Goal: Task Accomplishment & Management: Use online tool/utility

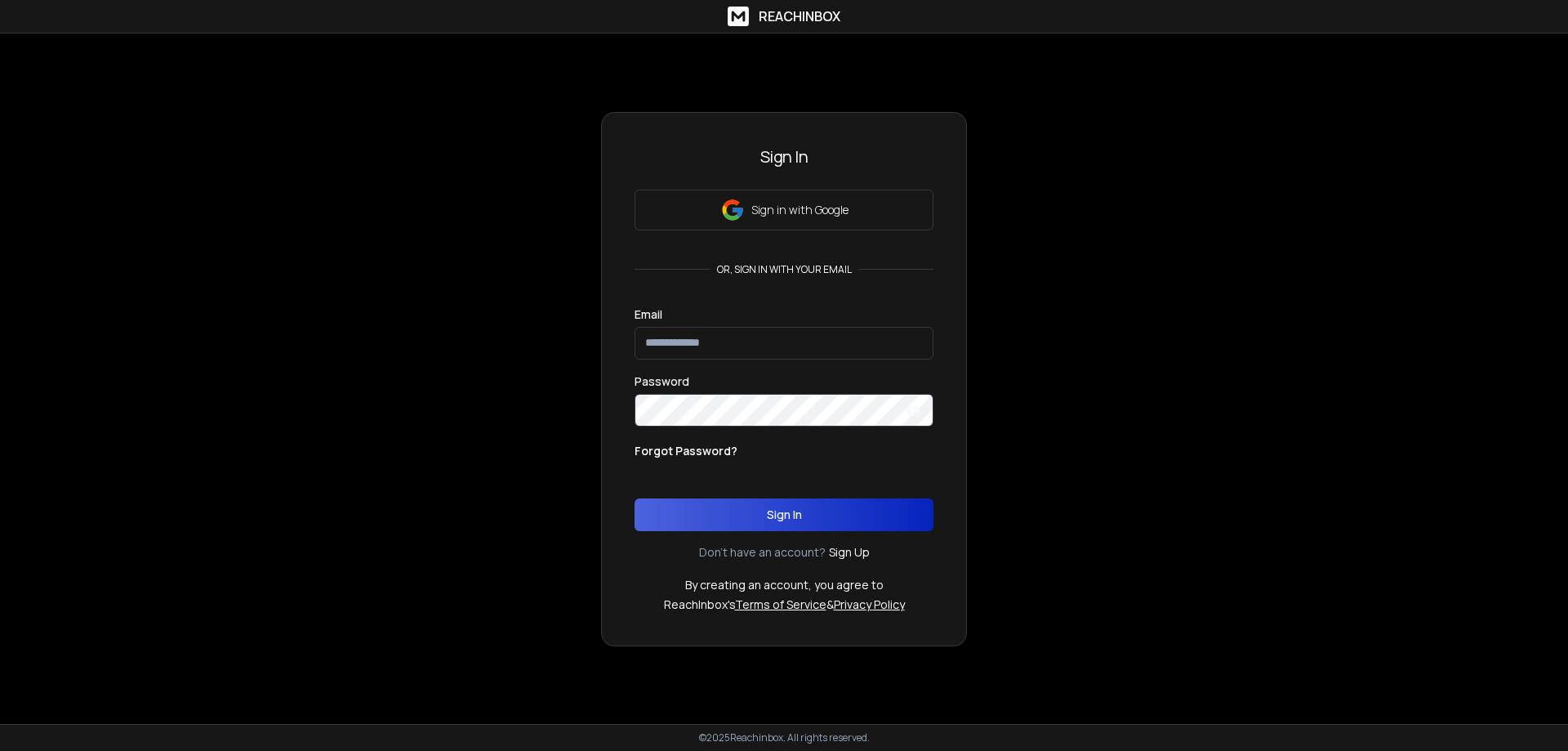
type input "**********"
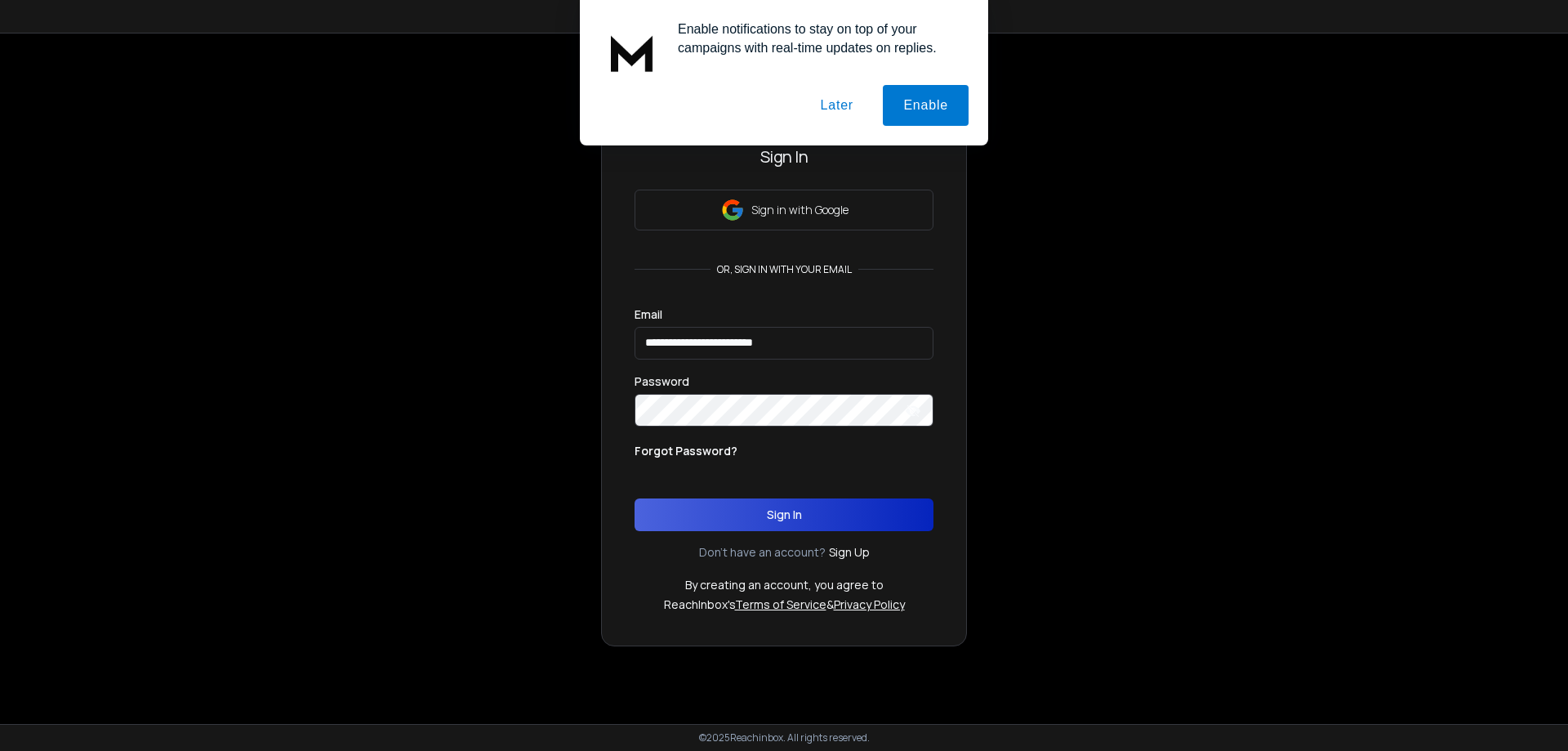
click at [765, 513] on button "Sign In" at bounding box center [784, 515] width 299 height 33
drag, startPoint x: 834, startPoint y: 104, endPoint x: 834, endPoint y: 120, distance: 16.0
click at [835, 104] on button "Later" at bounding box center [836, 105] width 73 height 41
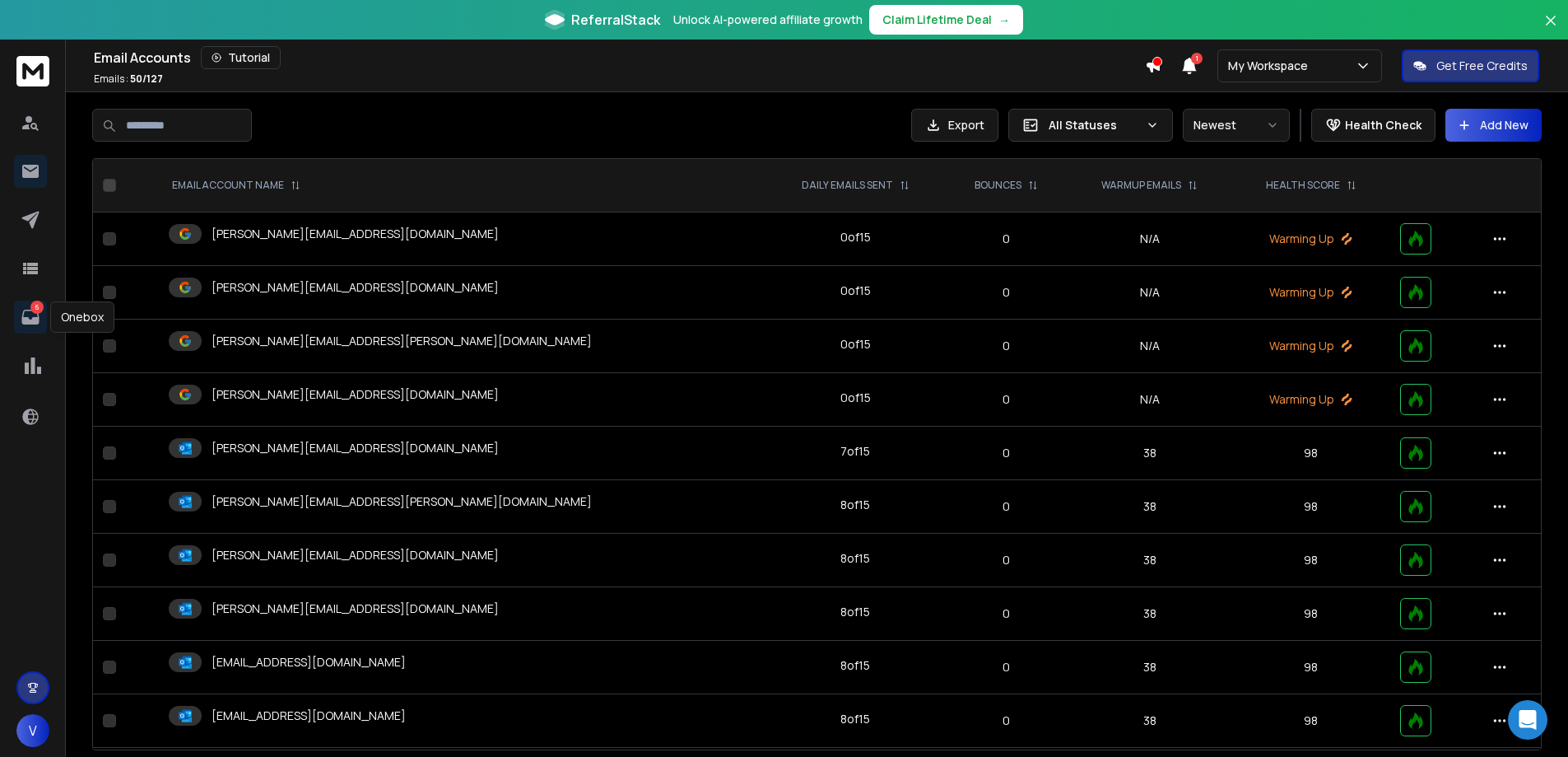
click at [26, 311] on icon at bounding box center [31, 317] width 20 height 20
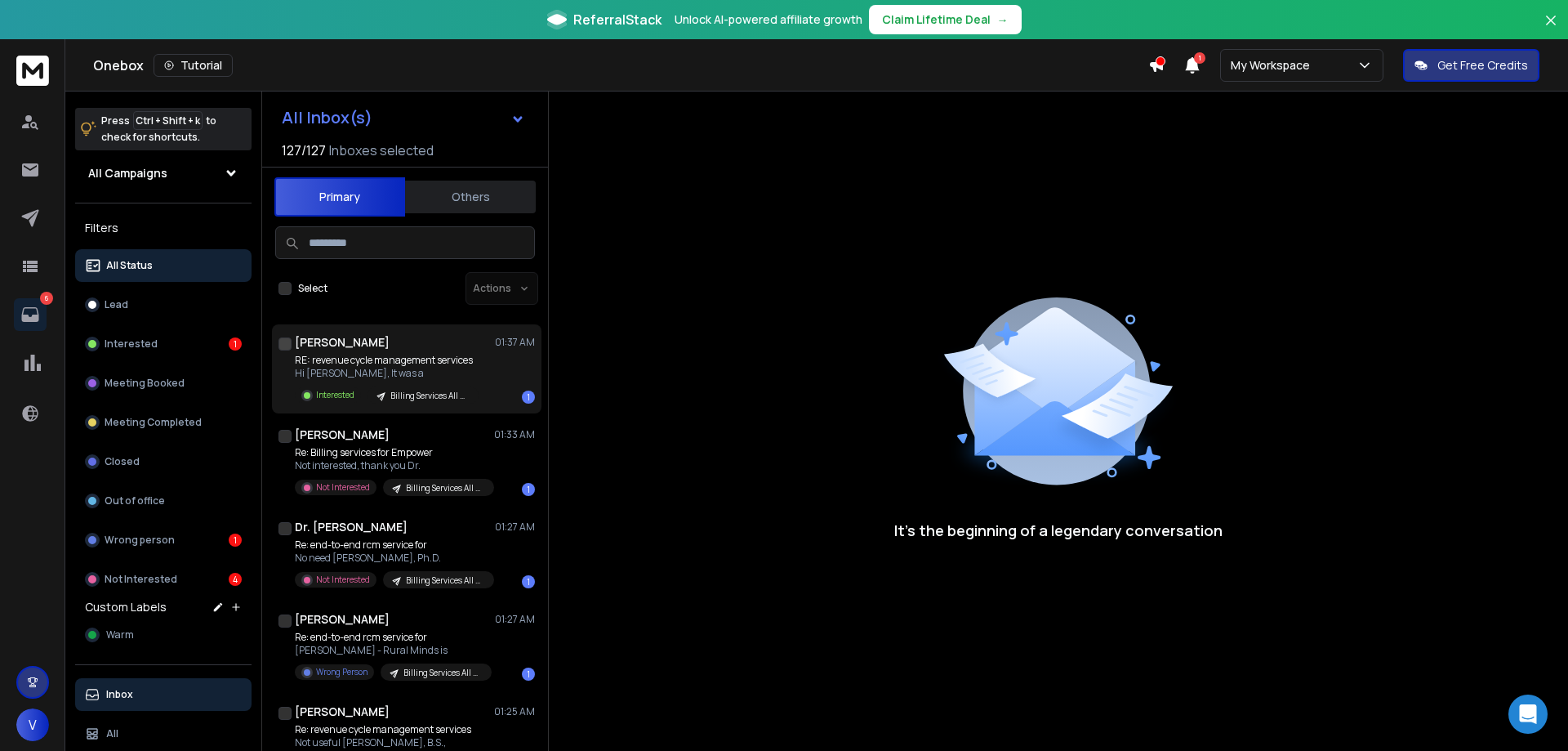
click at [451, 367] on p "Hi [PERSON_NAME], It was a" at bounding box center [387, 373] width 184 height 13
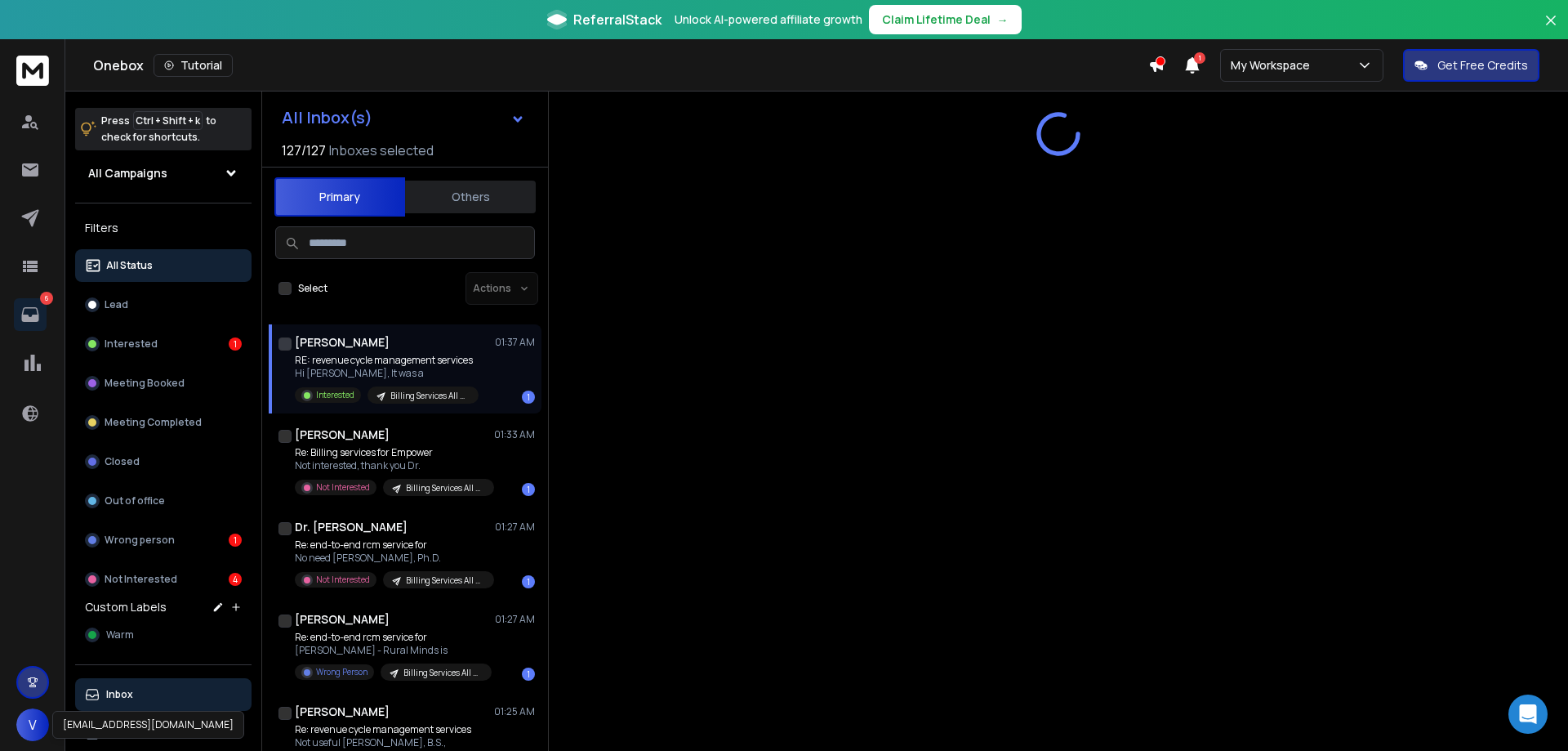
click at [37, 726] on span "V" at bounding box center [33, 725] width 33 height 33
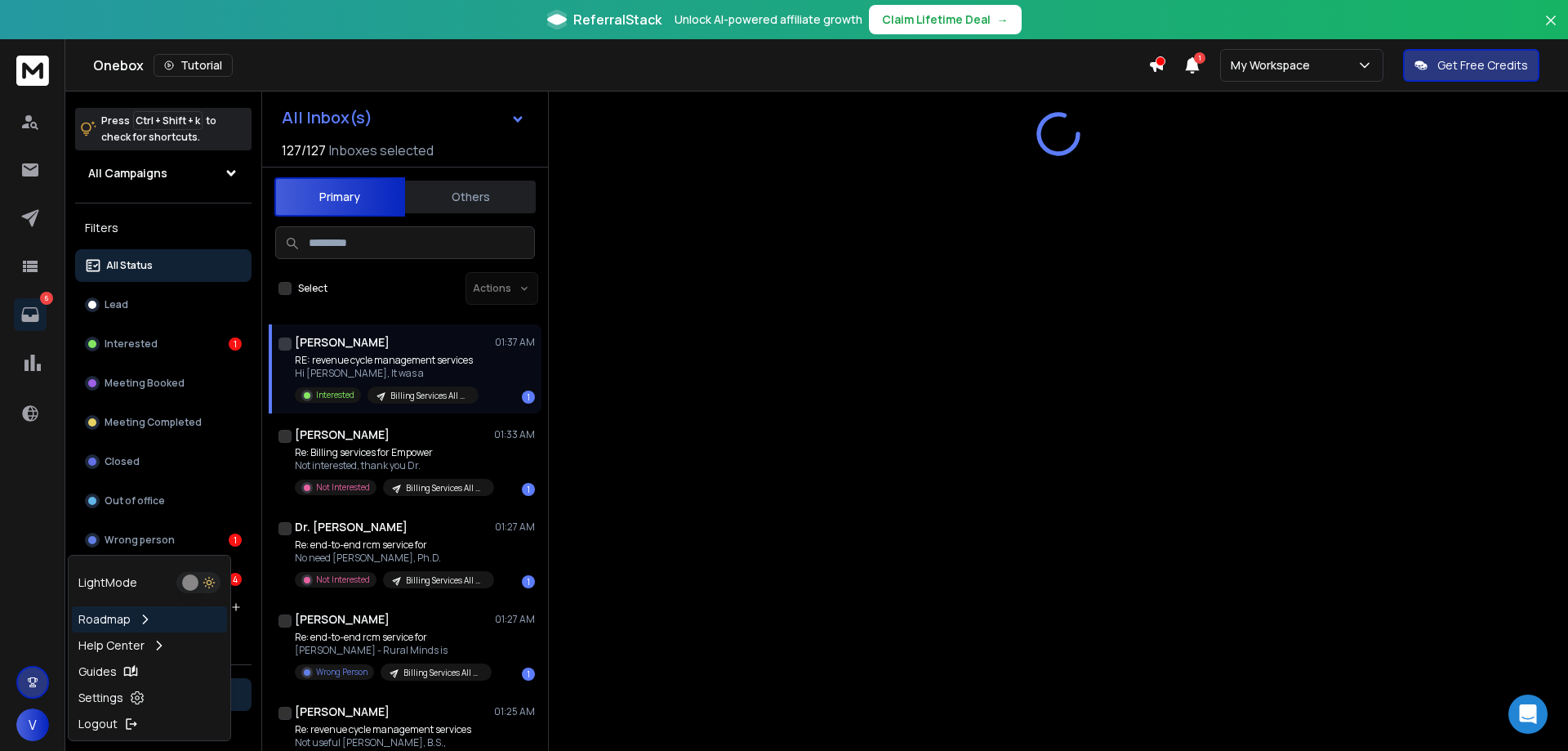
click at [197, 578] on button "button" at bounding box center [198, 582] width 44 height 21
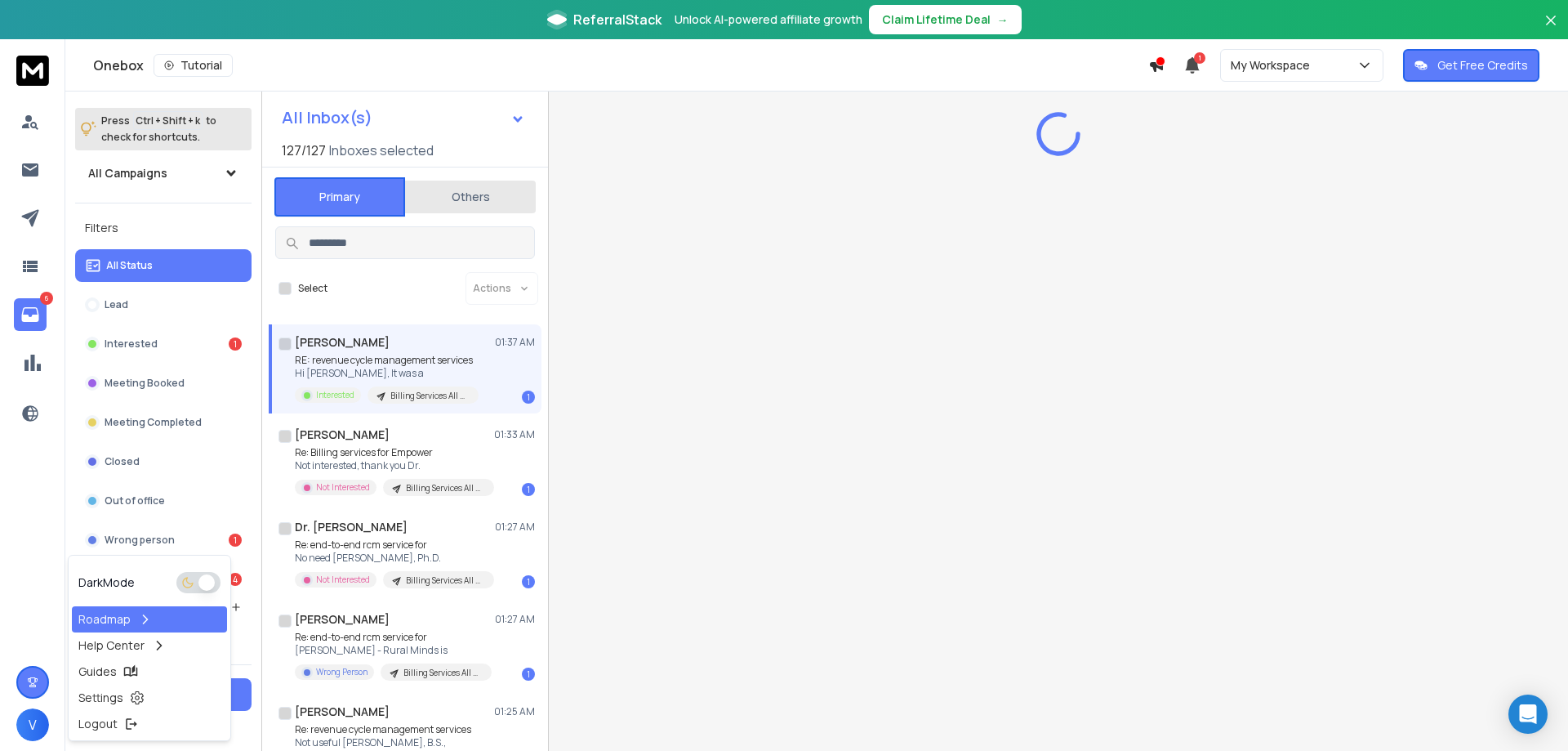
click at [0, 502] on div "6 V" at bounding box center [33, 398] width 65 height 718
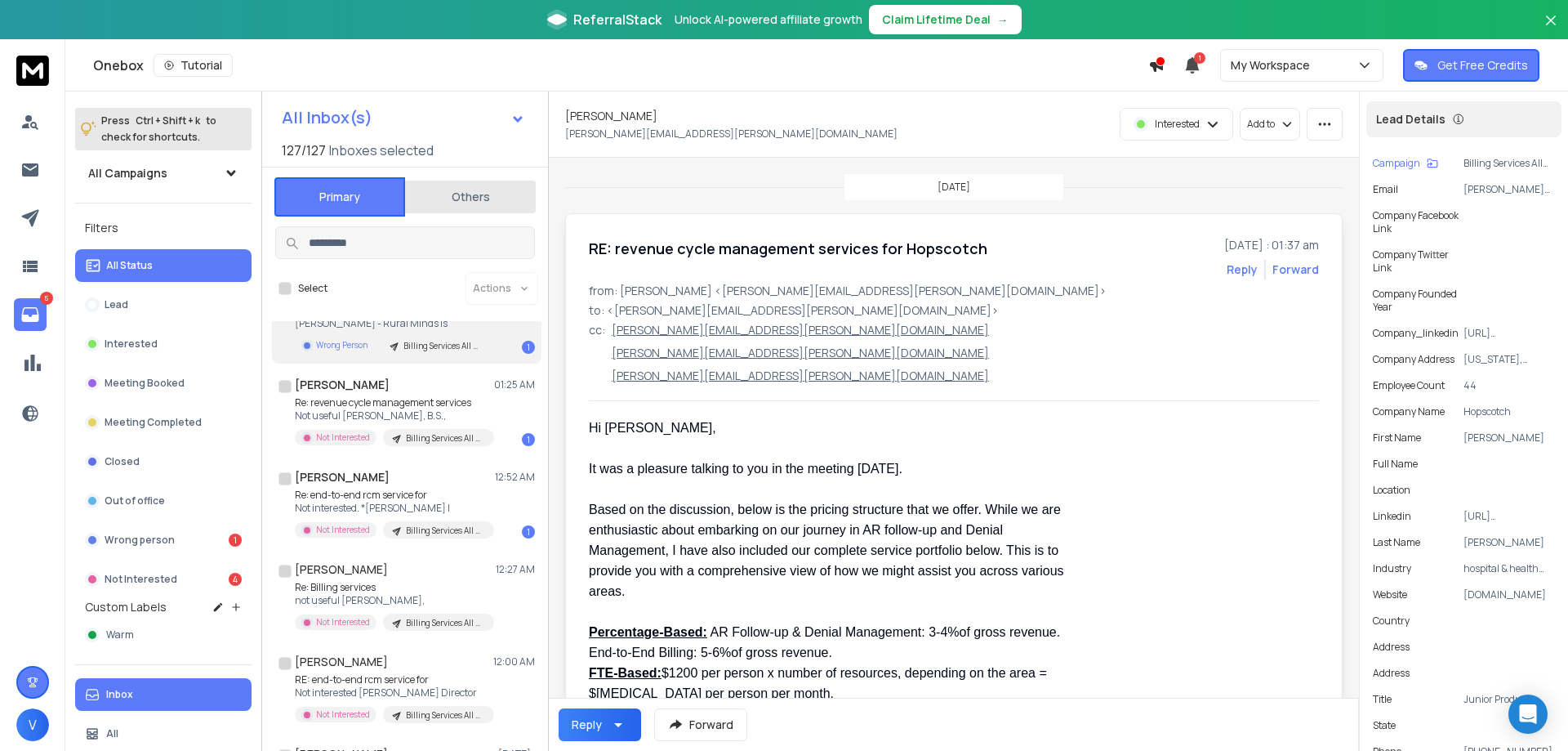
click at [489, 329] on p "[PERSON_NAME] - Rural Minds is" at bounding box center [393, 323] width 196 height 13
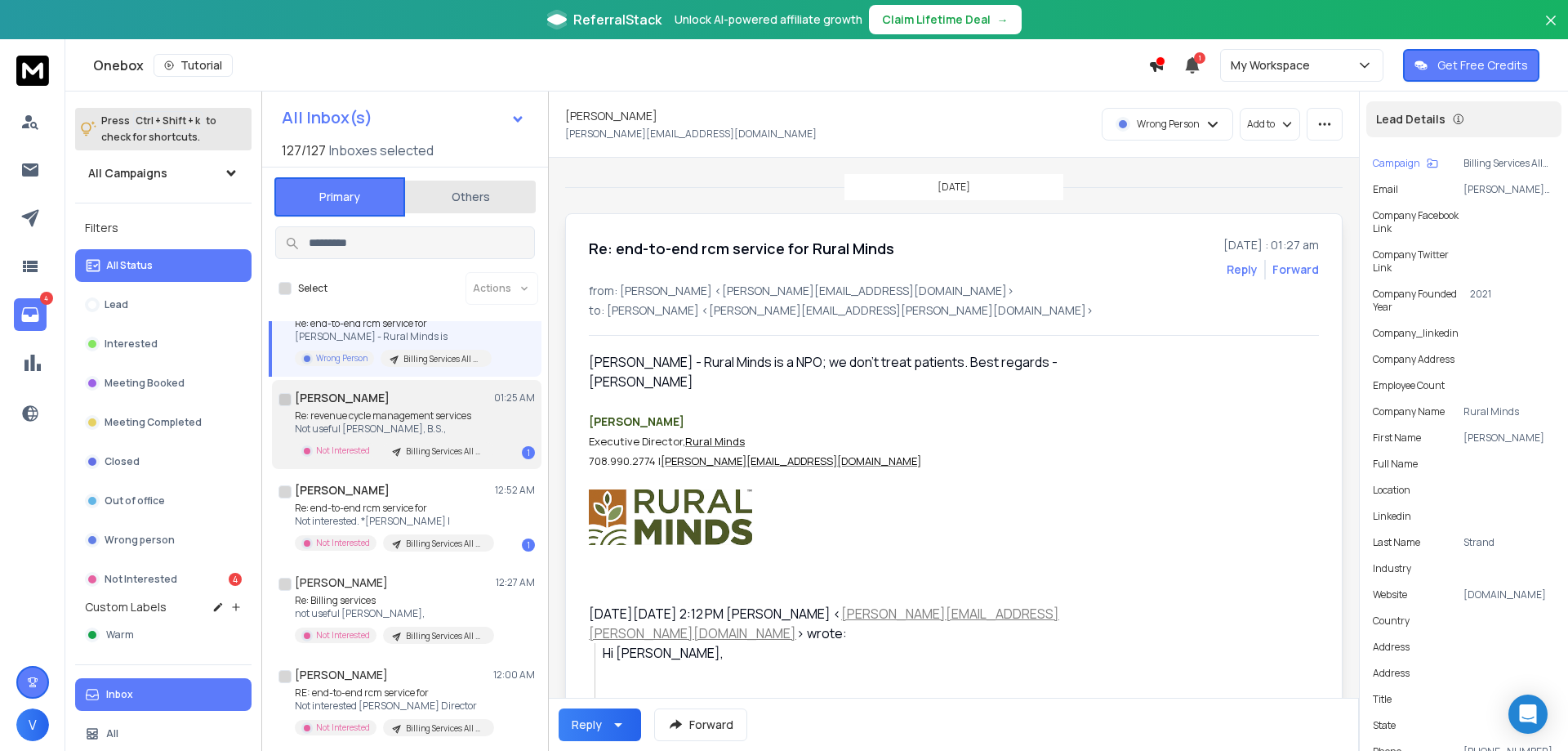
scroll to position [327, 0]
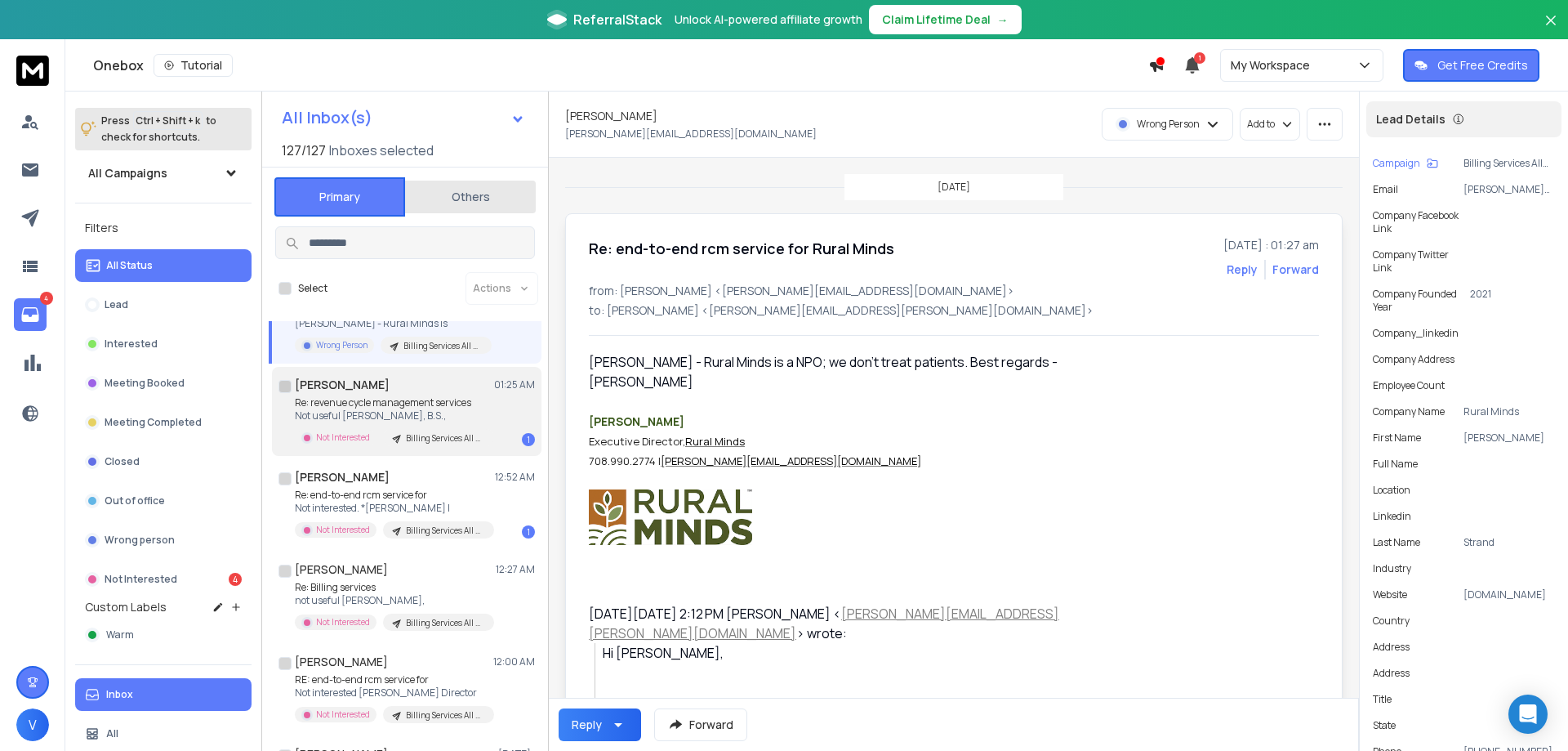
click at [488, 409] on p "Re: revenue cycle management services" at bounding box center [393, 402] width 196 height 13
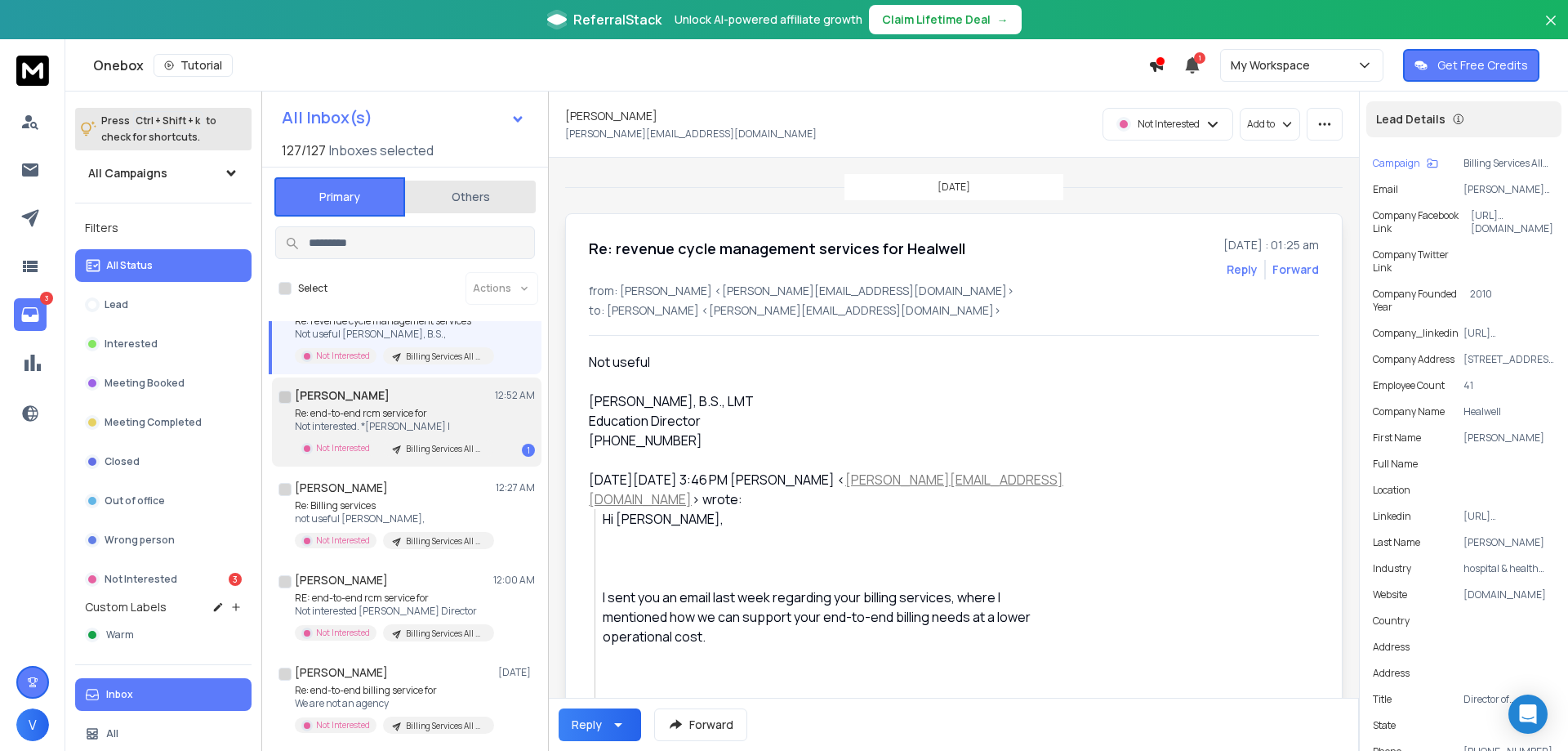
click at [480, 404] on div "[PERSON_NAME] 12:52 AM Re: end-to-end rcm service for Not interested. *[PERSON_…" at bounding box center [415, 422] width 240 height 70
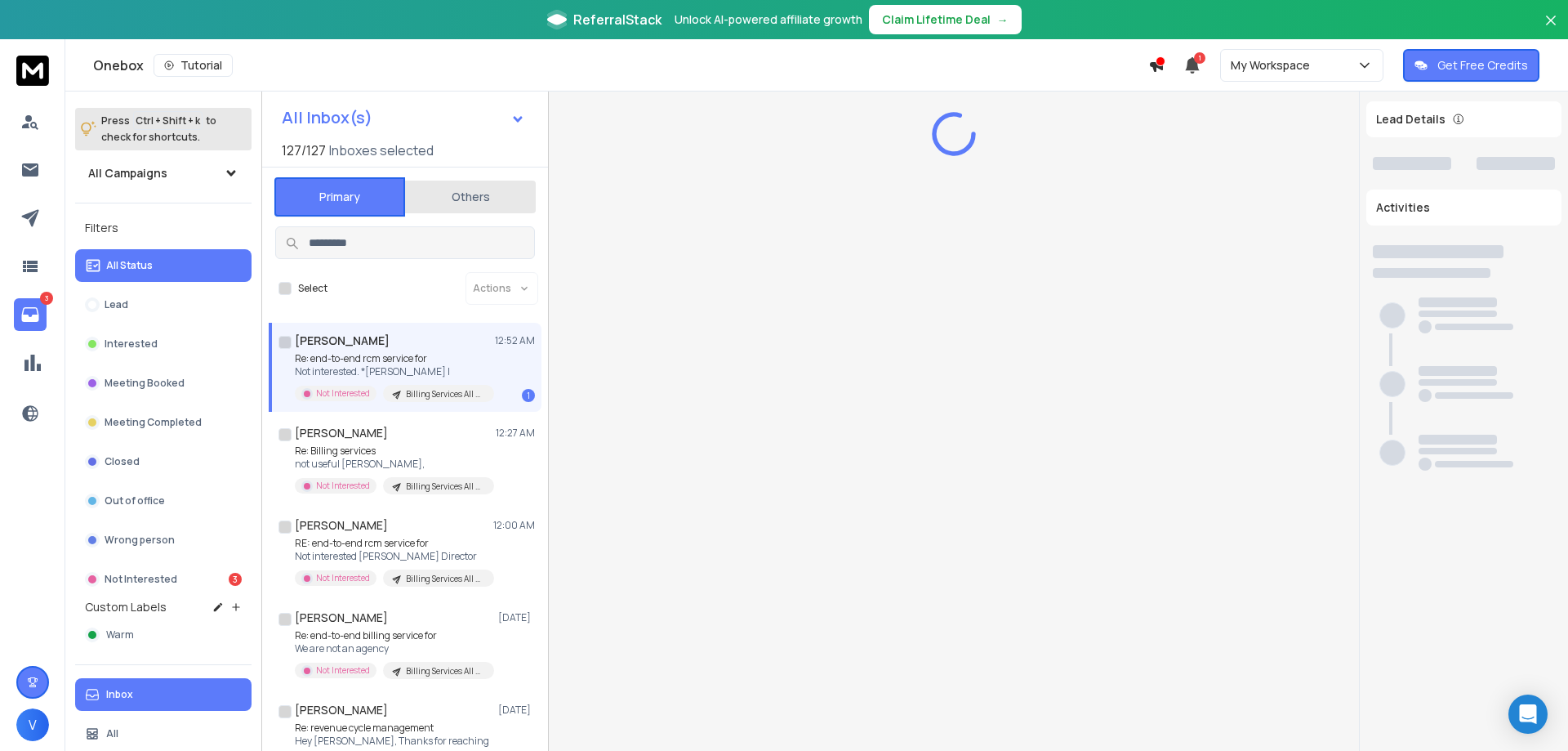
scroll to position [490, 0]
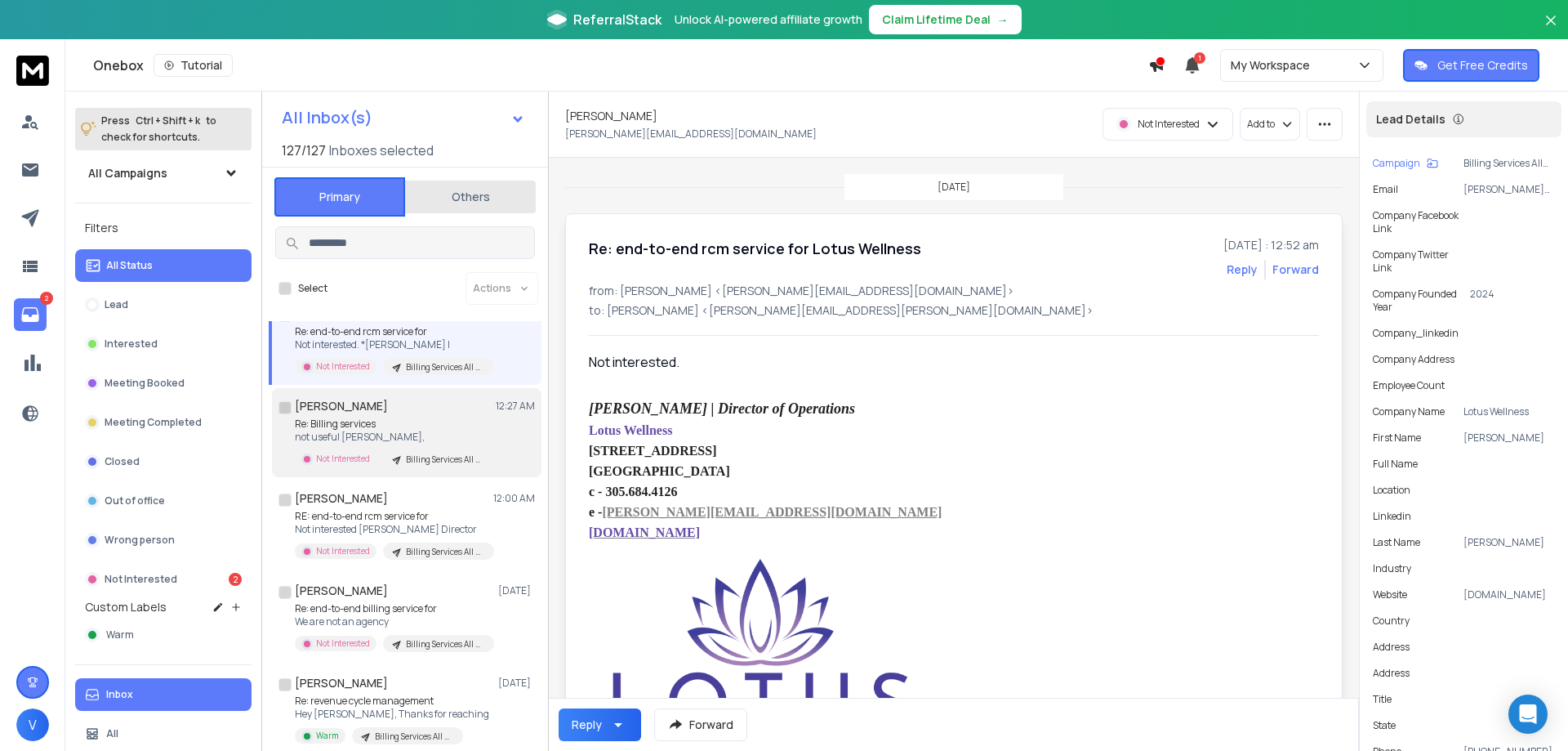
click at [476, 408] on div "[PERSON_NAME] 12:27 AM" at bounding box center [415, 406] width 240 height 16
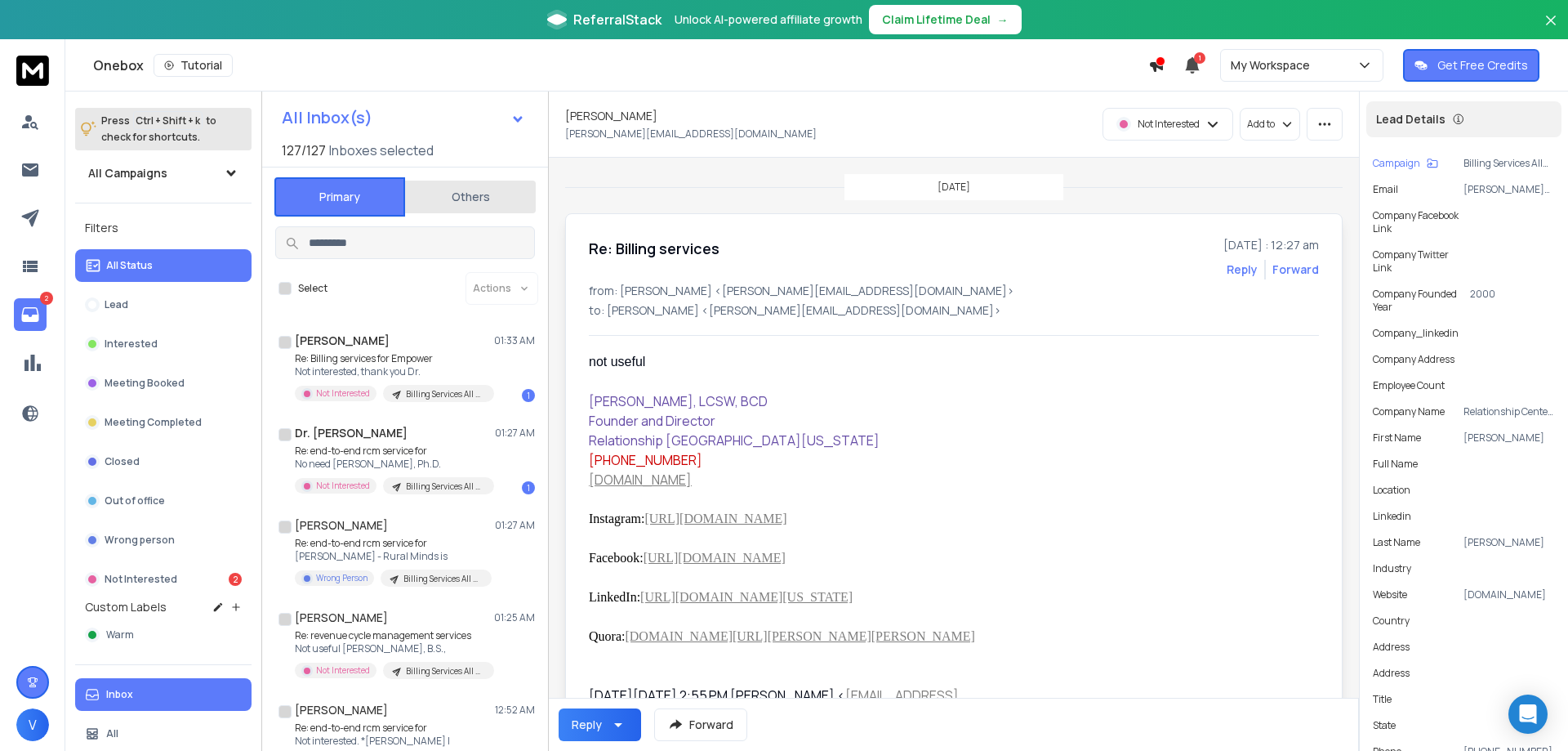
scroll to position [82, 0]
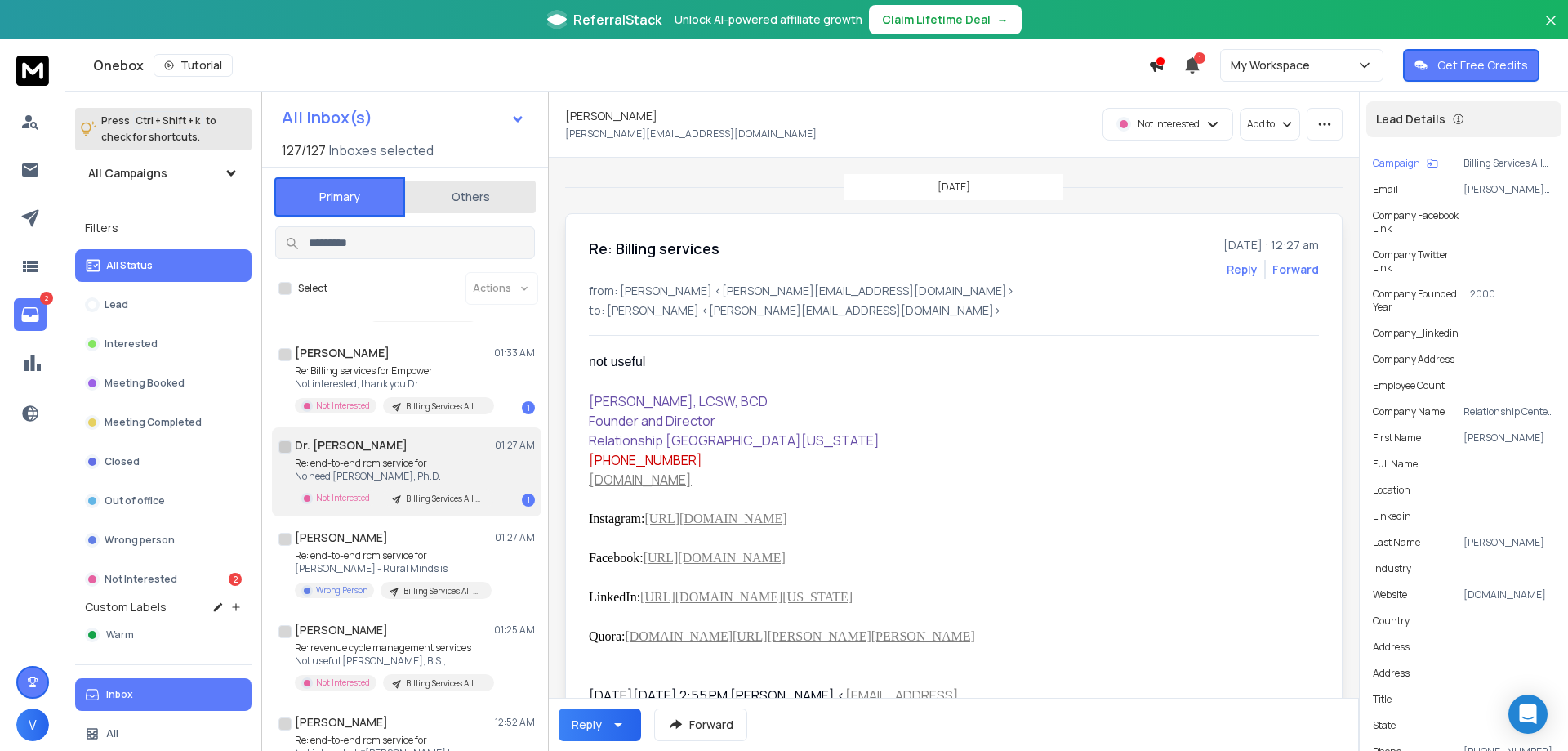
click at [474, 456] on div "Dr. [PERSON_NAME] 01:27 AM Re: end-to-end rcm service for No need [PERSON_NAME]…" at bounding box center [415, 472] width 240 height 70
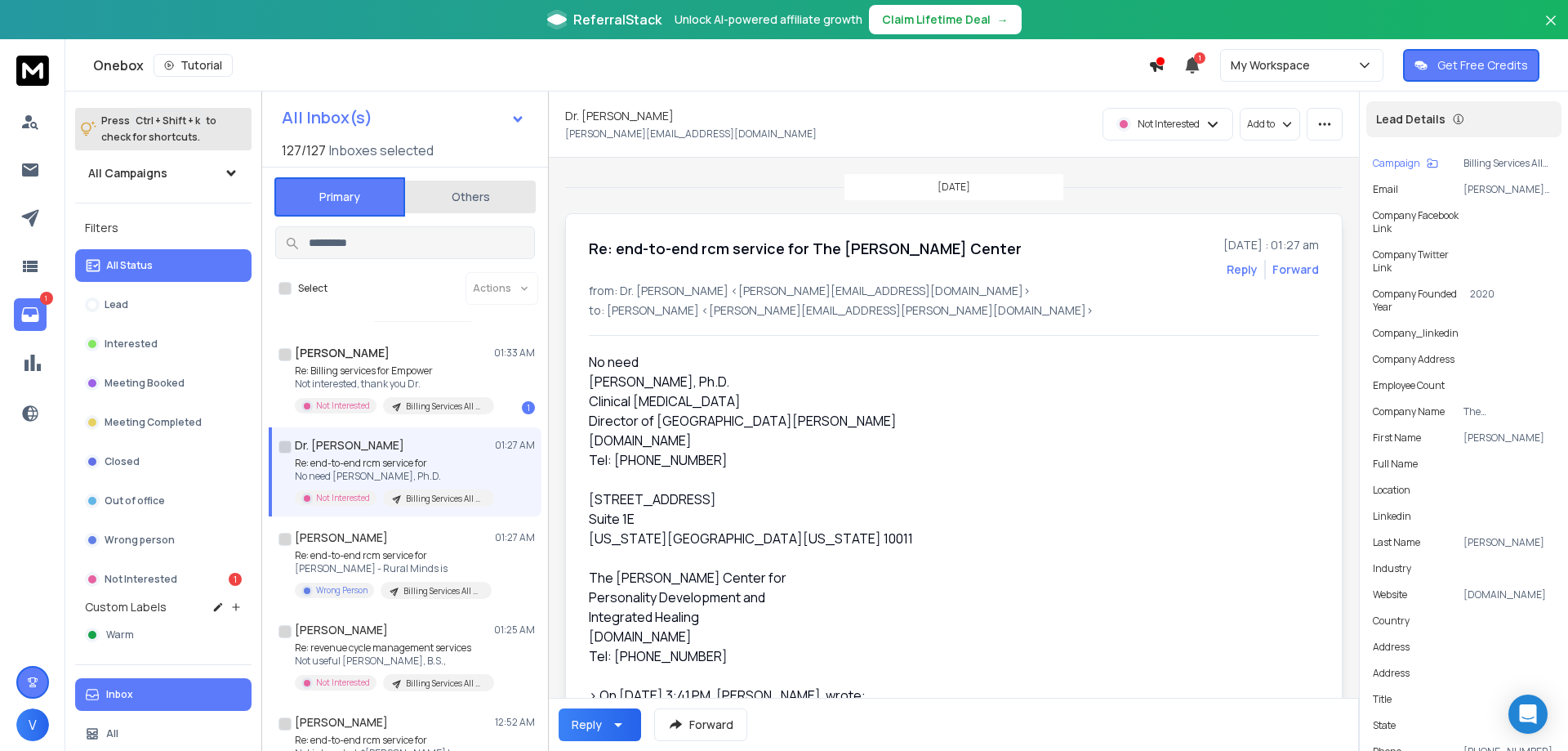
scroll to position [0, 0]
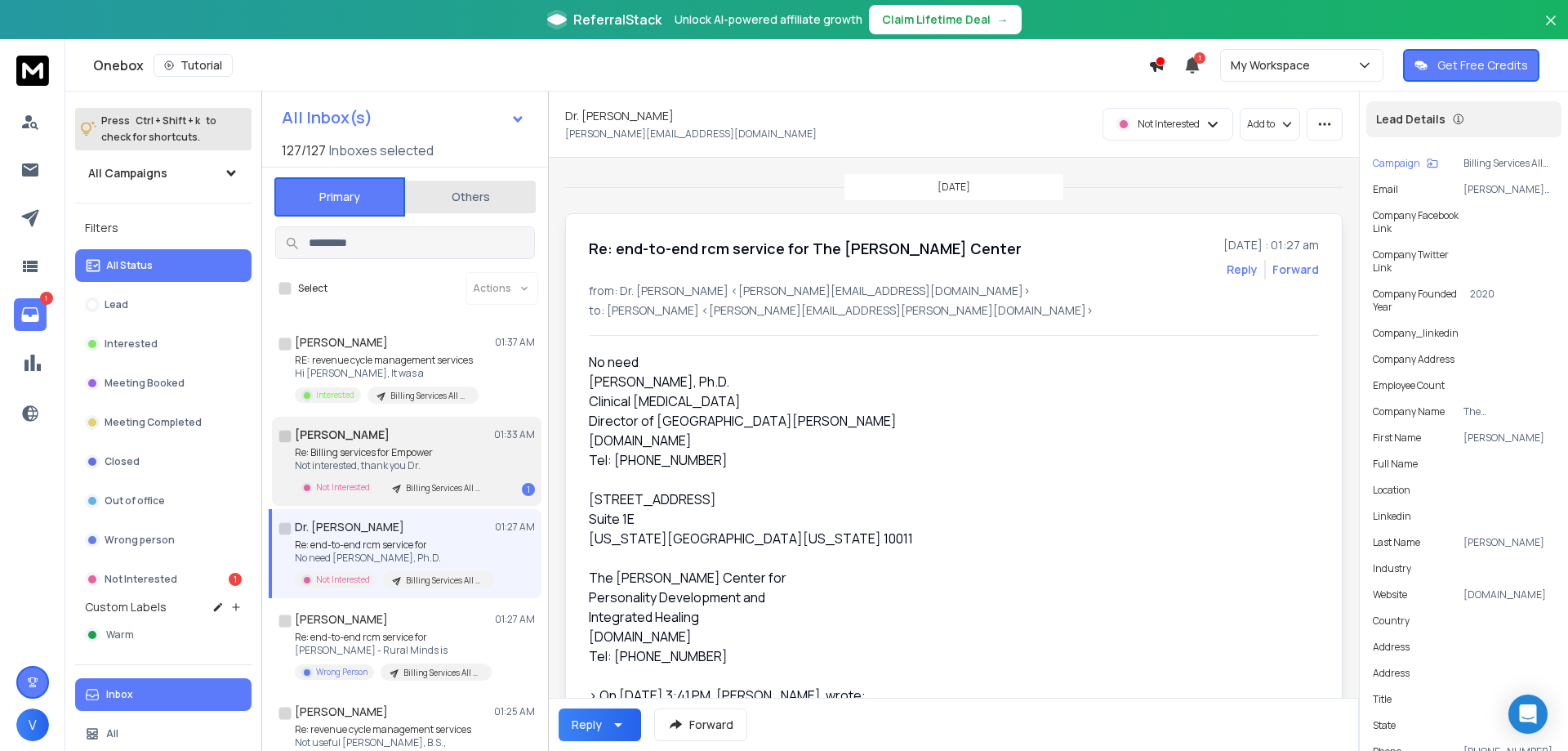
click at [468, 444] on div "[PERSON_NAME] 01:33 AM Re: Billing services for Empower Not interested, thank y…" at bounding box center [415, 461] width 240 height 70
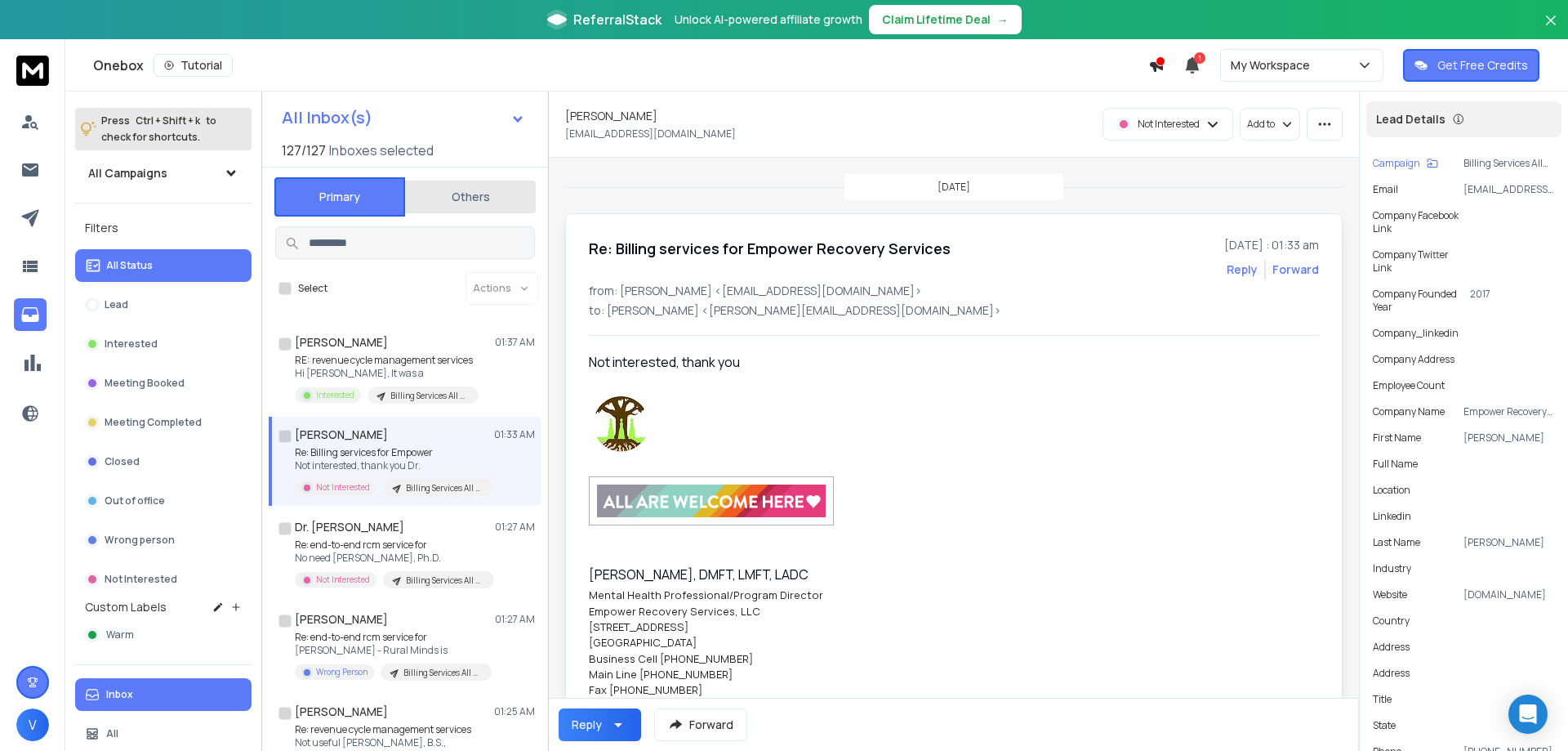
click at [479, 189] on button "Others" at bounding box center [470, 197] width 130 height 36
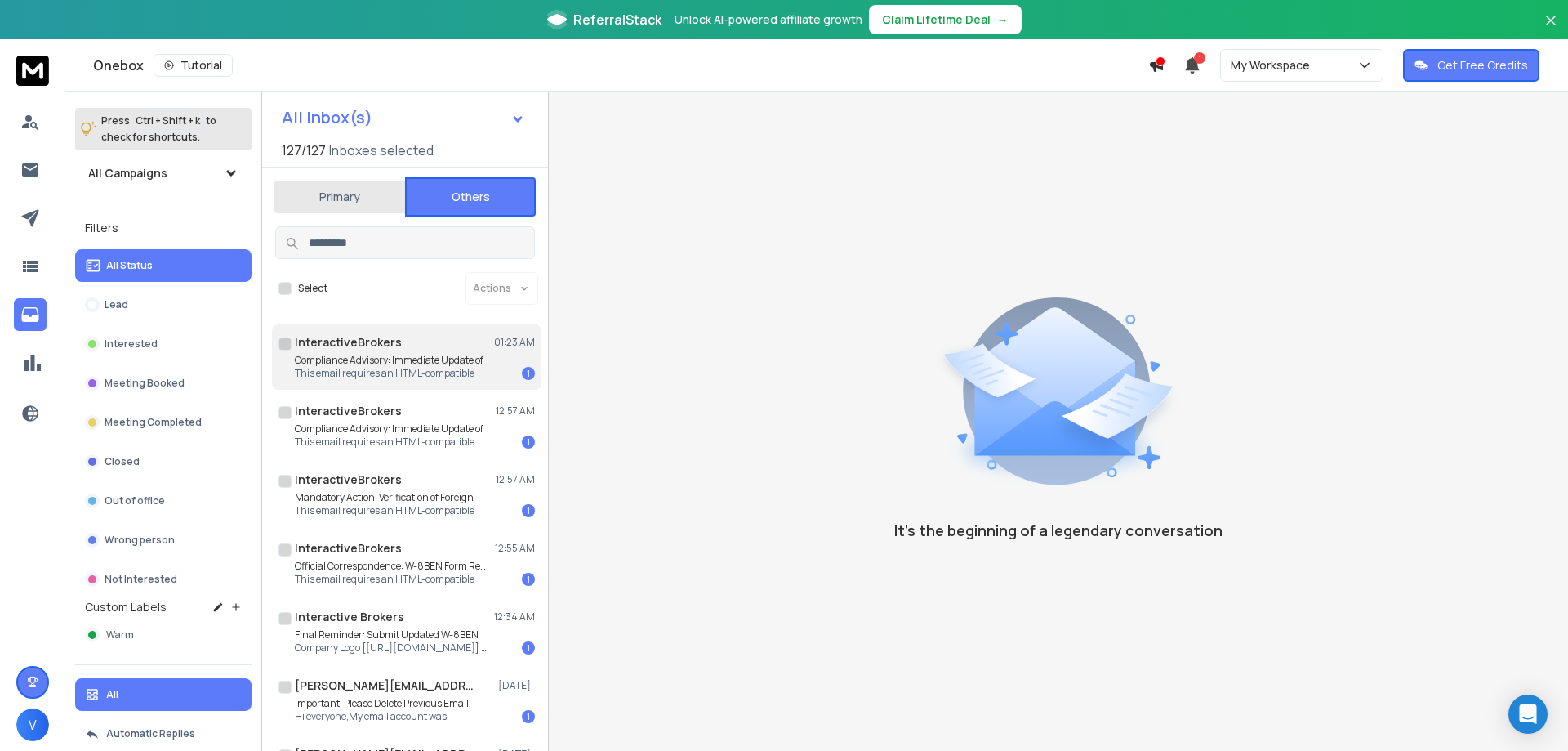
click at [404, 363] on p "Compliance Advisory: Immediate Update of" at bounding box center [389, 361] width 188 height 13
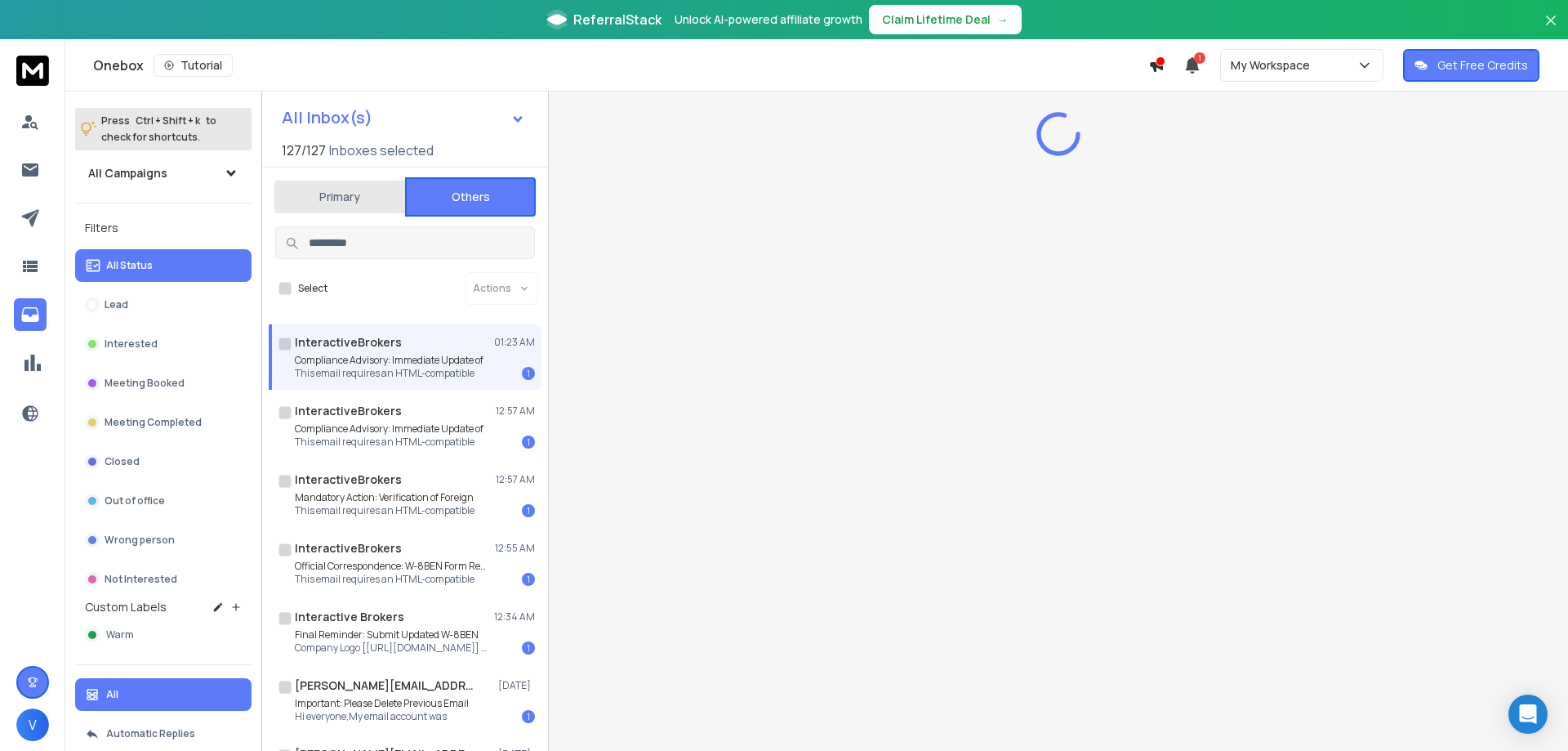
click at [332, 197] on button "Primary" at bounding box center [339, 197] width 130 height 36
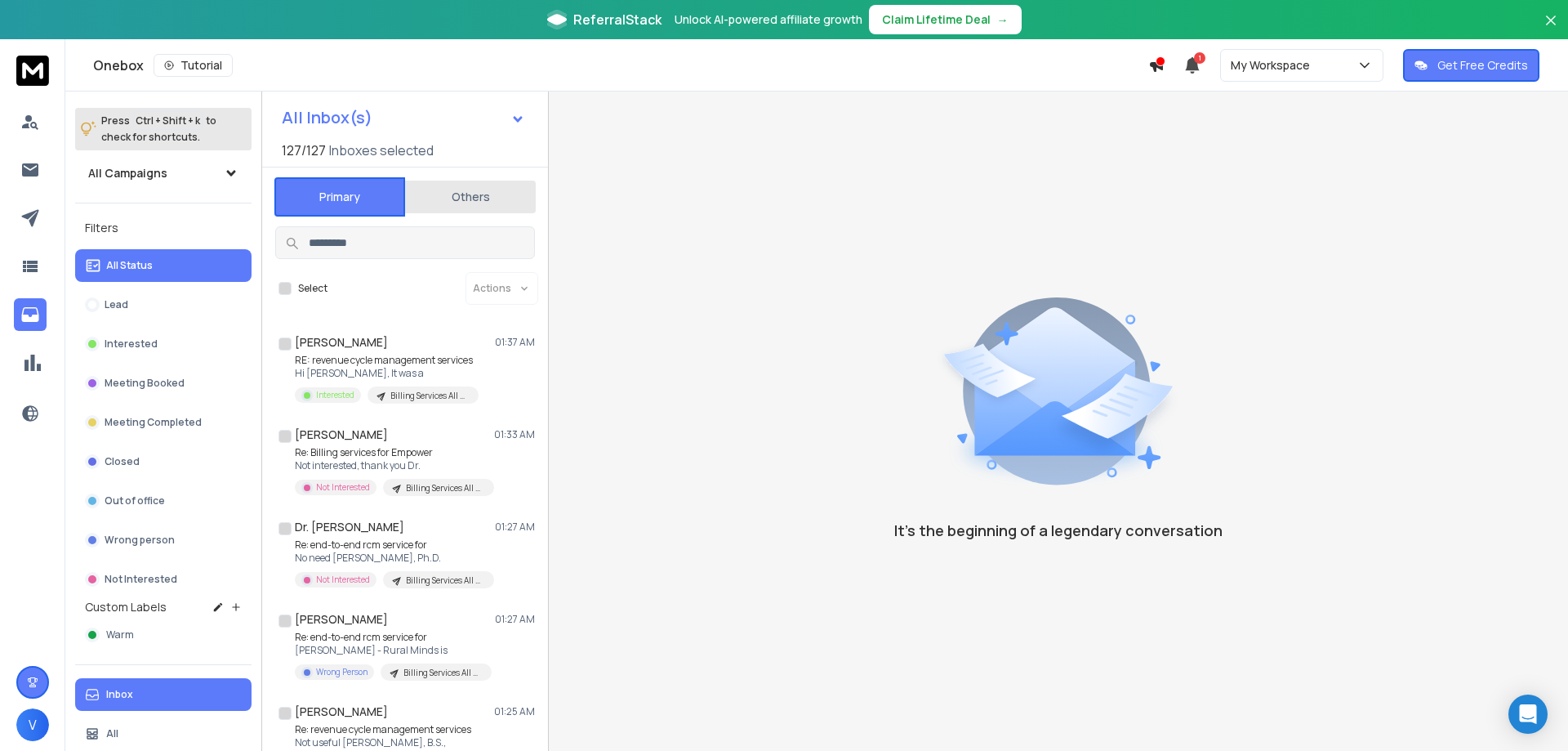
drag, startPoint x: 1548, startPoint y: 21, endPoint x: 928, endPoint y: 204, distance: 646.4
click at [1548, 20] on icon "Close banner" at bounding box center [1551, 20] width 14 height 14
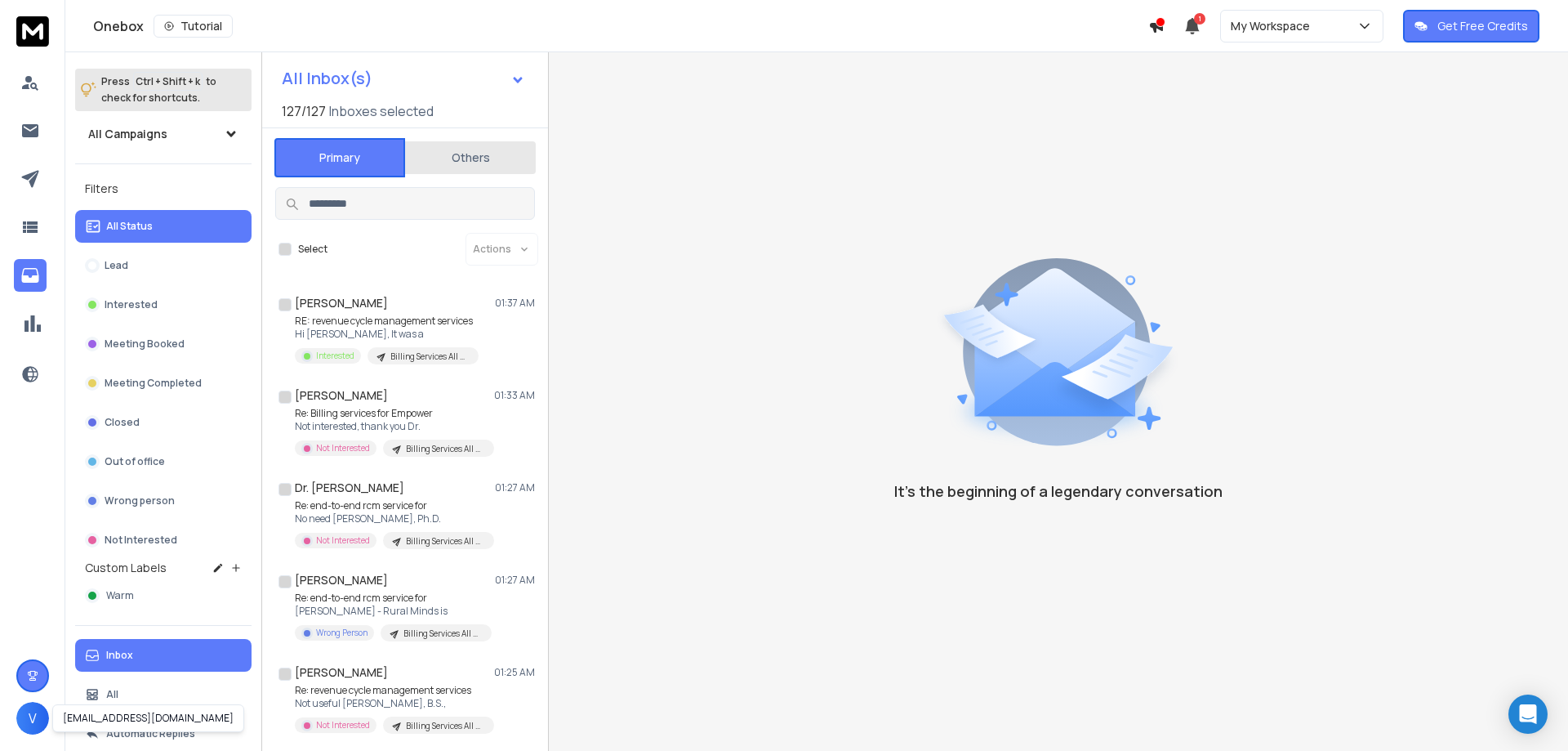
click at [26, 717] on span "V" at bounding box center [33, 718] width 33 height 33
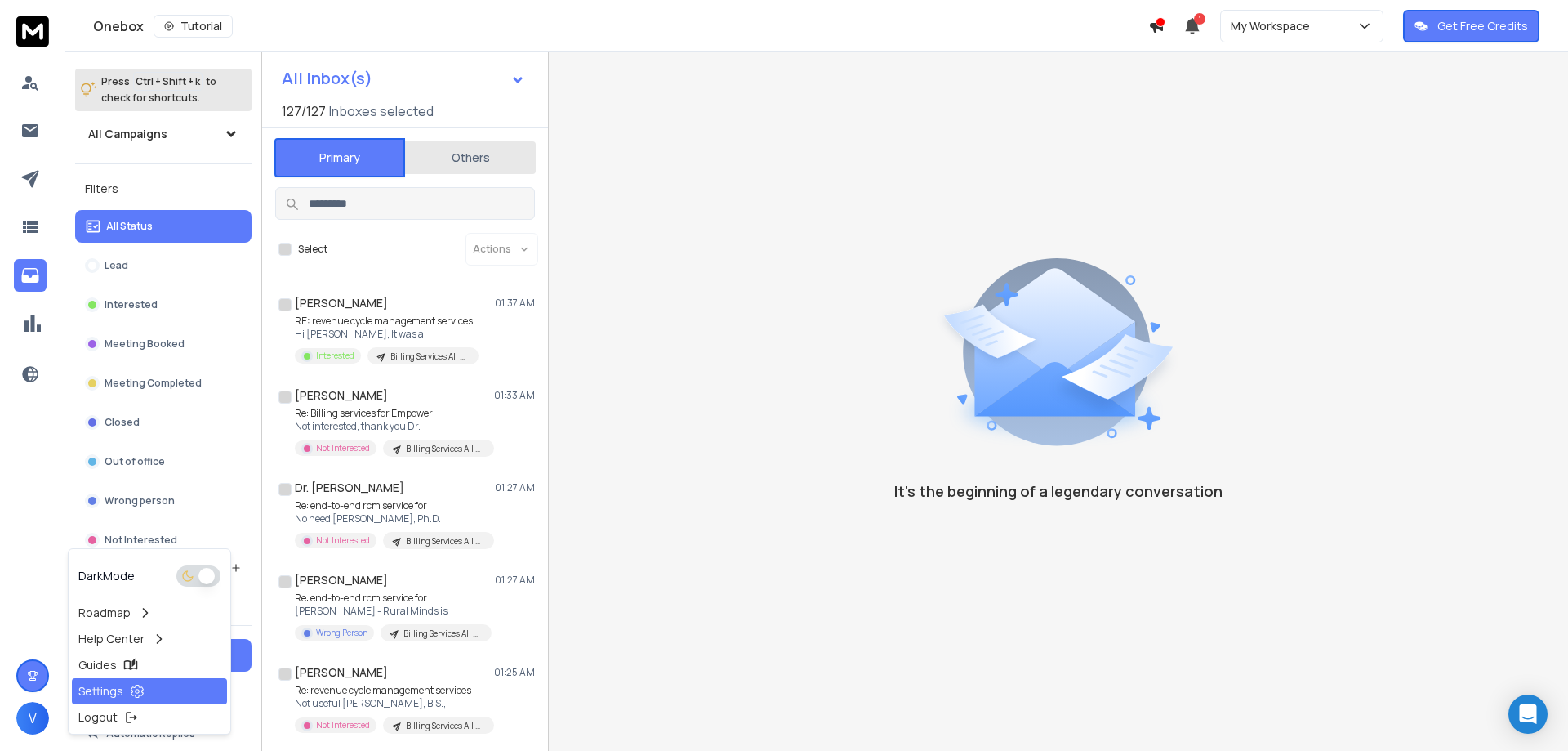
click at [141, 688] on icon at bounding box center [137, 691] width 14 height 14
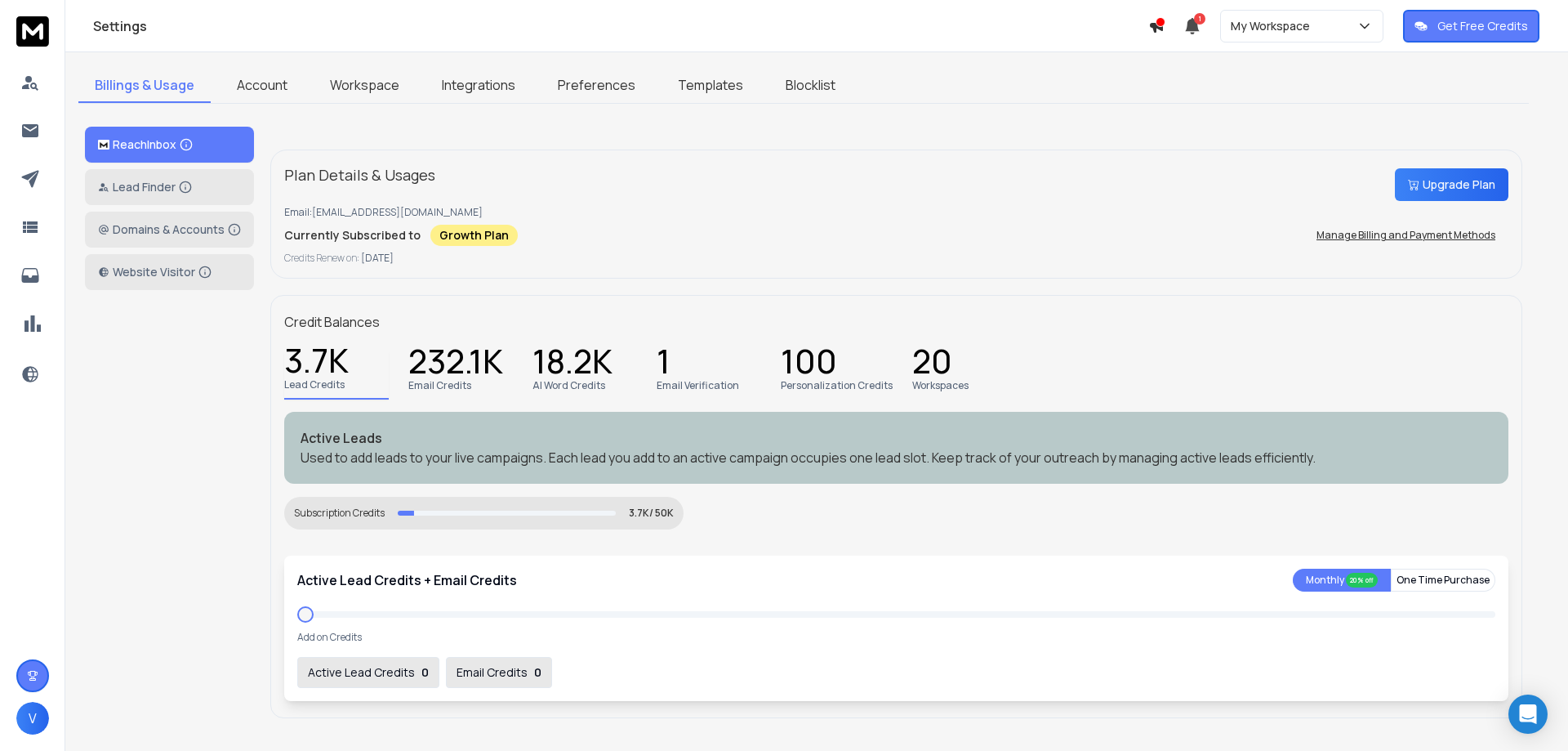
click at [169, 387] on div "ReachInbox Lead Finder Domains & Accounts Website Visitor Plan Details & Usages…" at bounding box center [803, 424] width 1437 height 595
click at [30, 223] on icon at bounding box center [30, 226] width 14 height 12
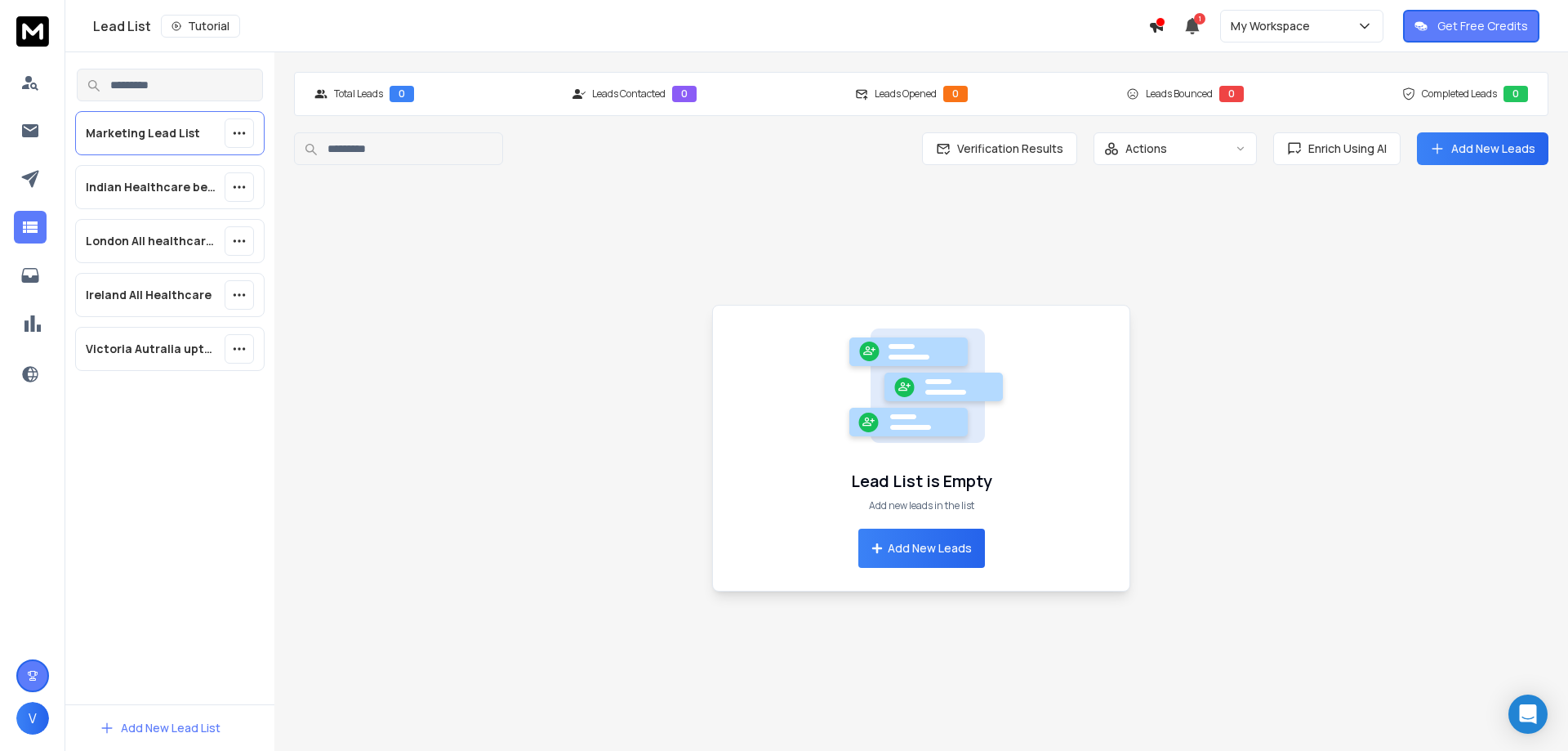
click at [143, 354] on p "Victoria Autralia upto 25" at bounding box center [152, 349] width 132 height 16
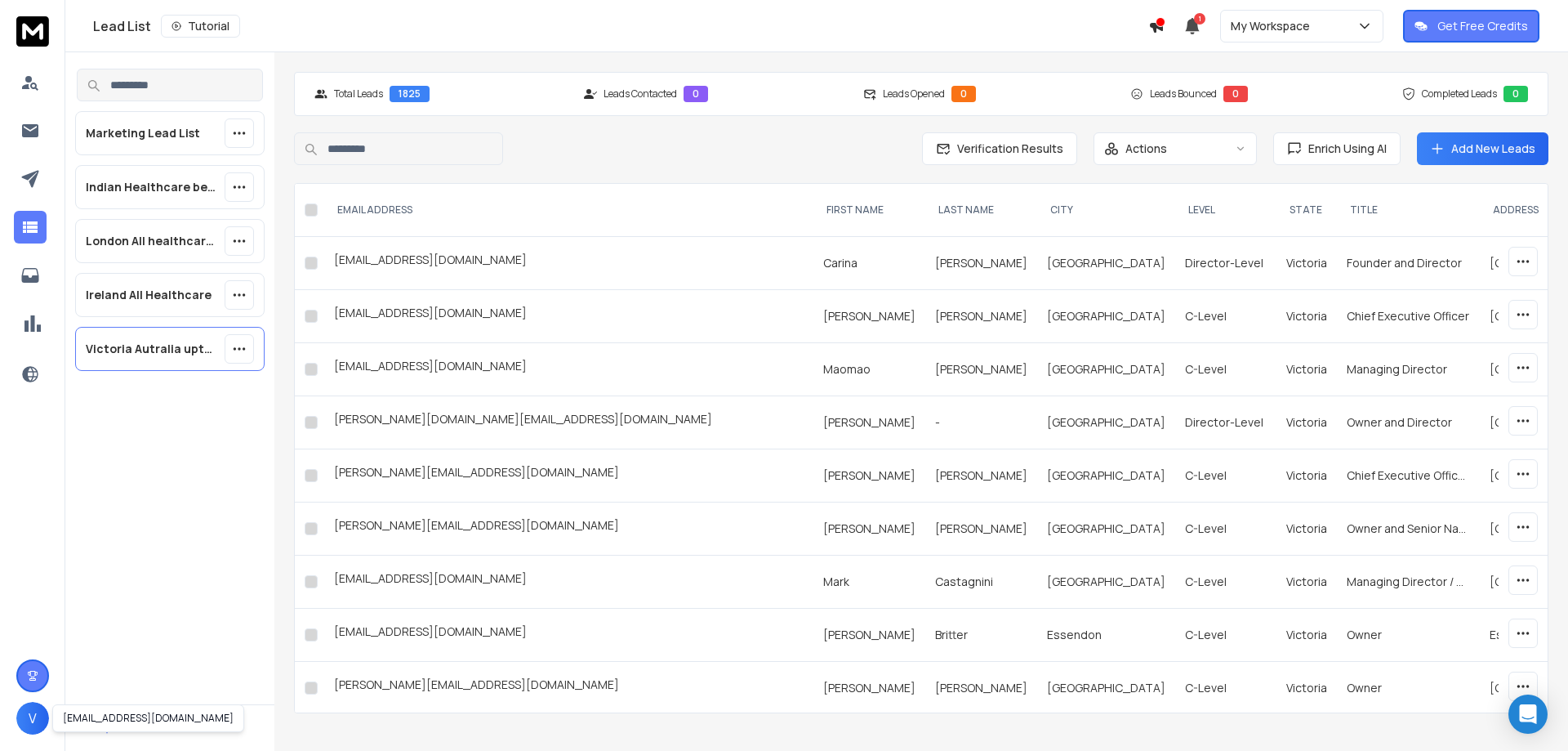
click at [31, 717] on span "V" at bounding box center [33, 718] width 33 height 33
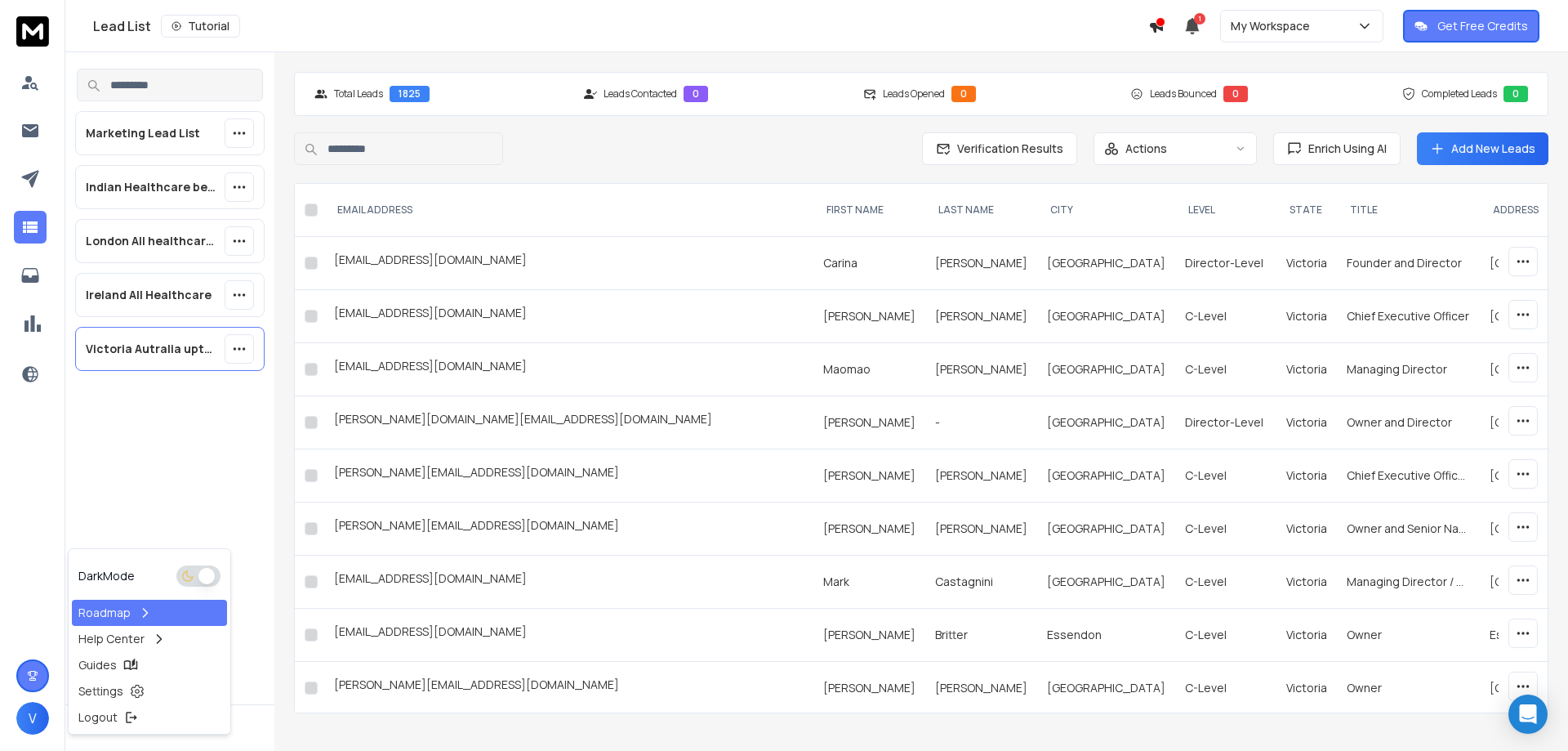
click at [196, 485] on div "Marketing Lead List Indian Healthcare below 25 all London All healthcare under …" at bounding box center [169, 399] width 209 height 574
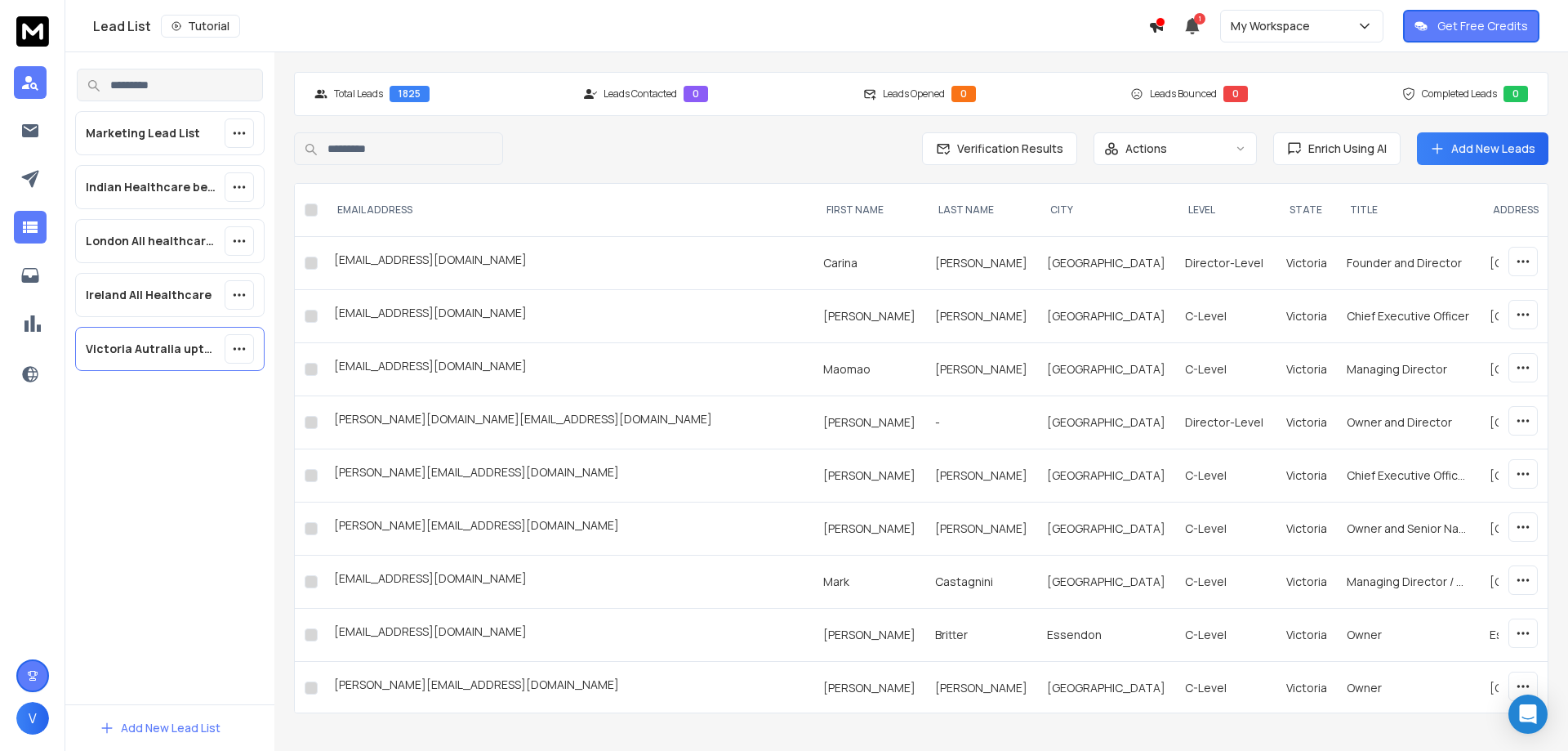
click at [18, 82] on link at bounding box center [30, 82] width 33 height 33
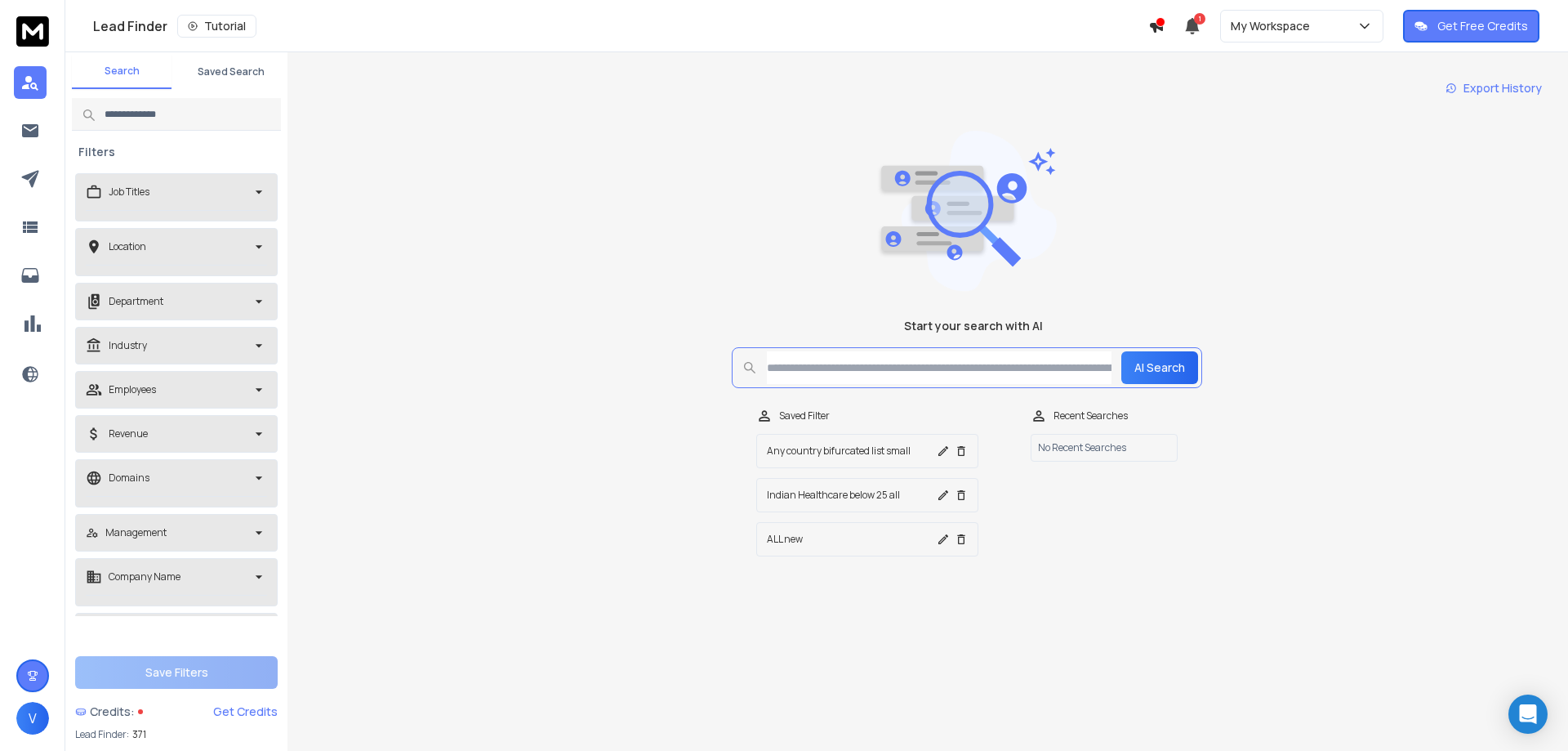
click at [35, 712] on span "V" at bounding box center [33, 718] width 33 height 33
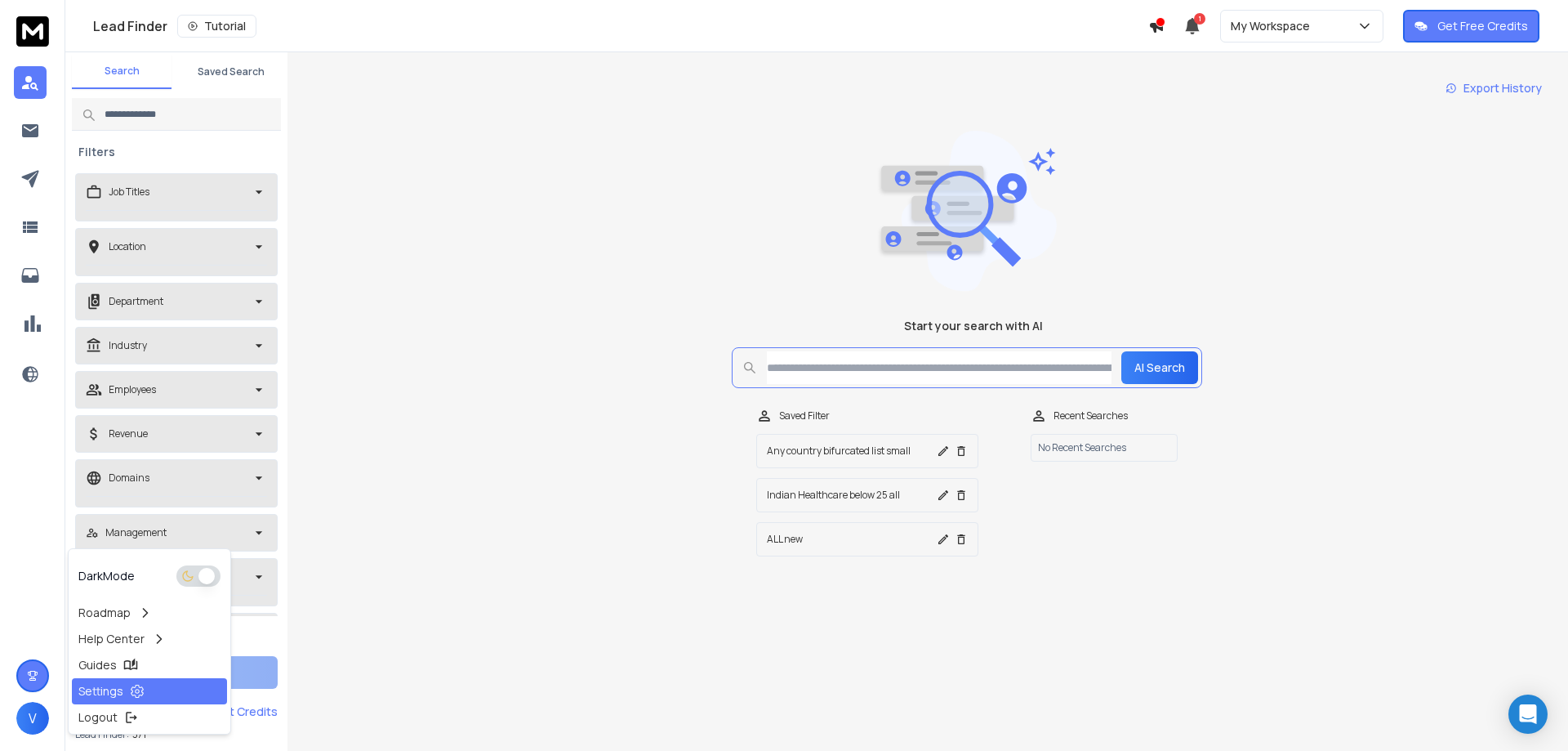
click at [137, 686] on icon at bounding box center [138, 691] width 13 height 13
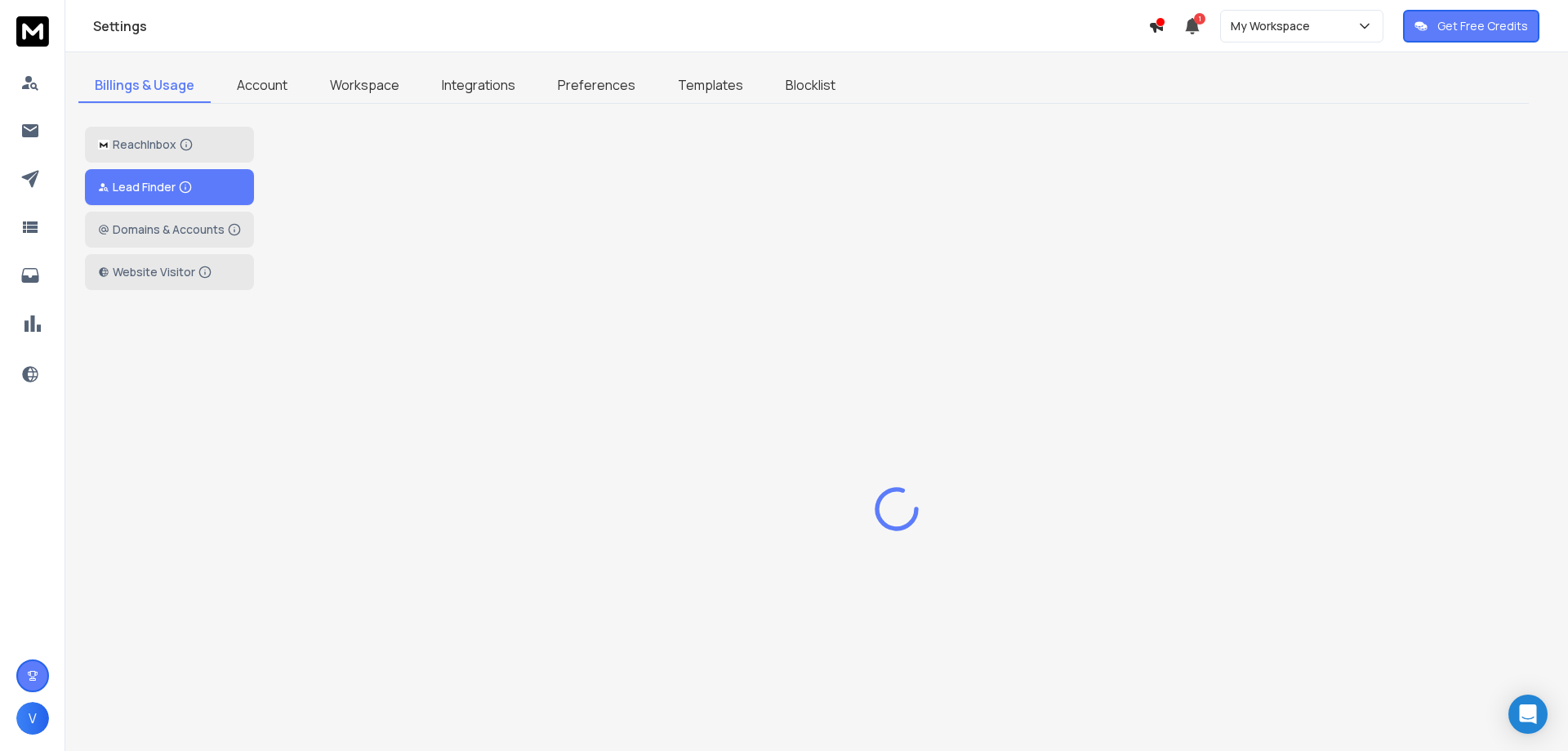
click at [117, 185] on button "Lead Finder" at bounding box center [169, 188] width 169 height 36
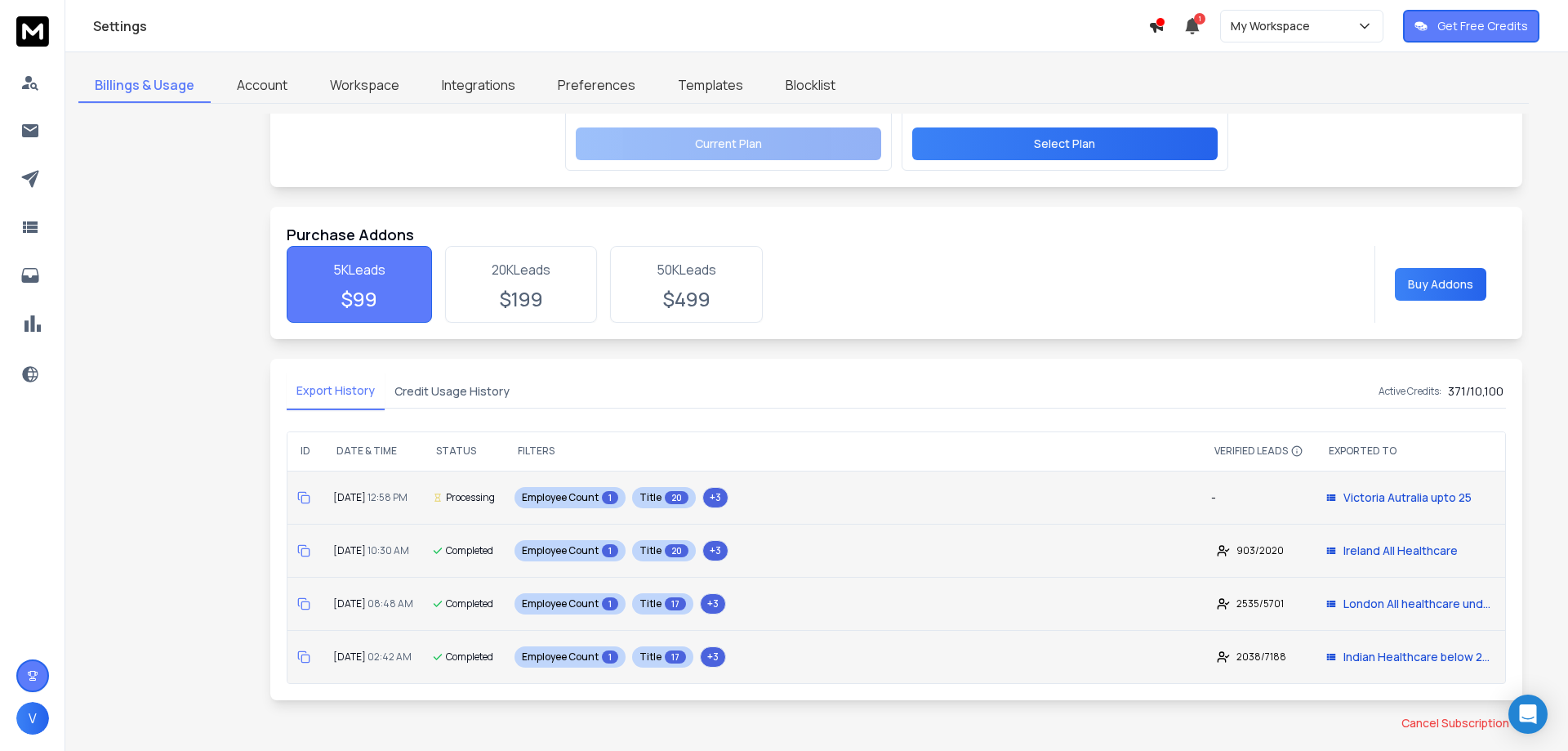
scroll to position [521, 0]
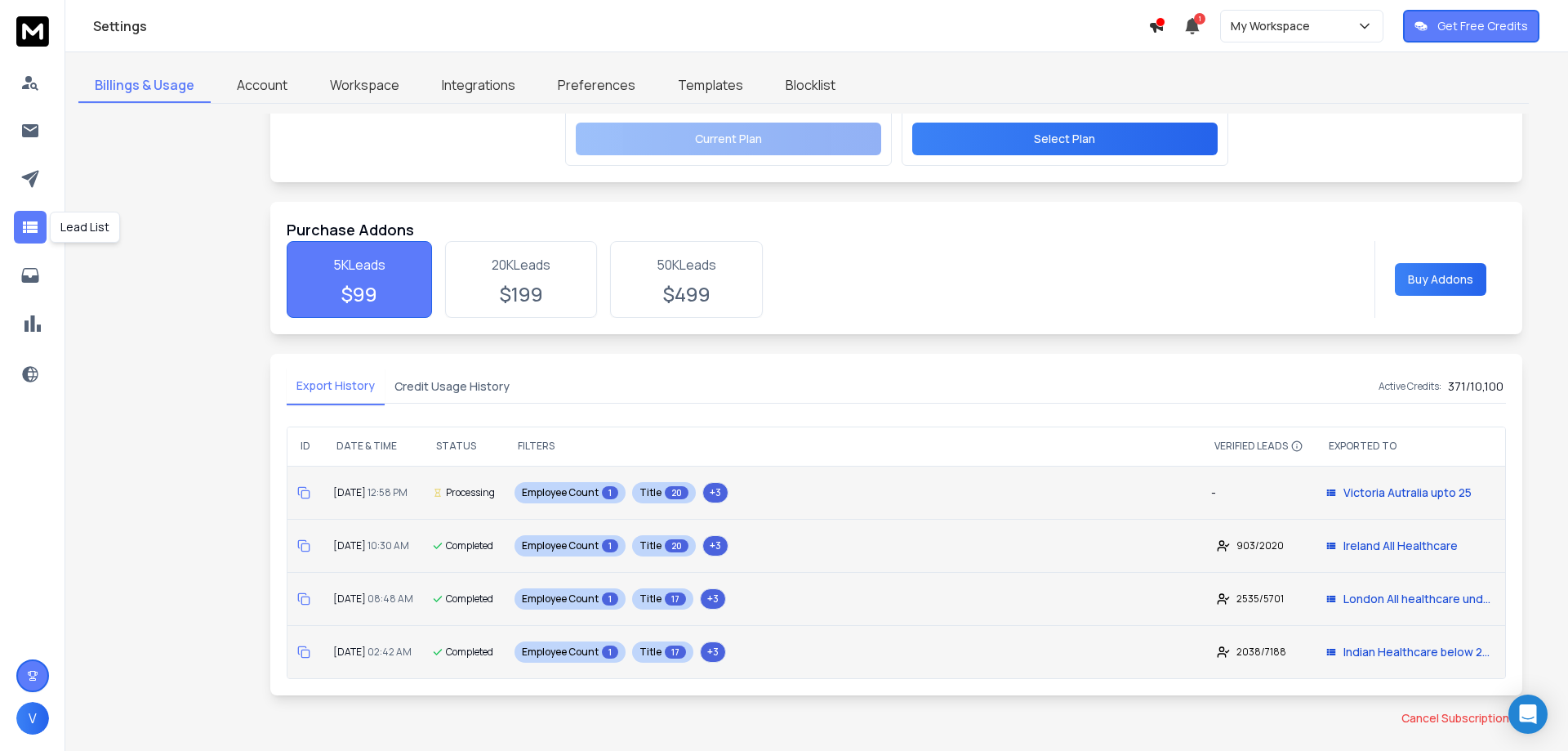
click at [42, 221] on link at bounding box center [30, 227] width 33 height 33
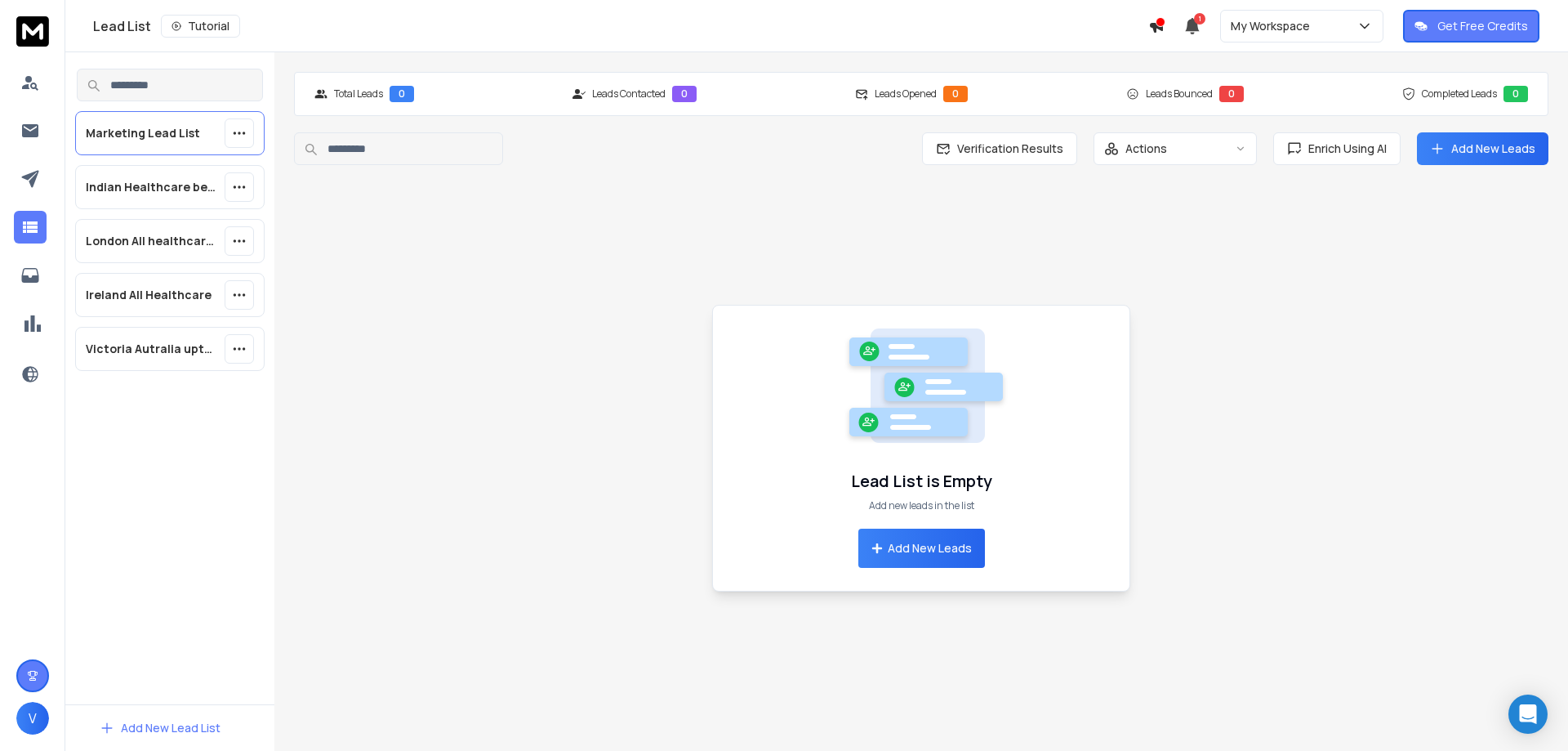
click at [152, 346] on p "Victoria Autralia upto 25" at bounding box center [152, 349] width 132 height 16
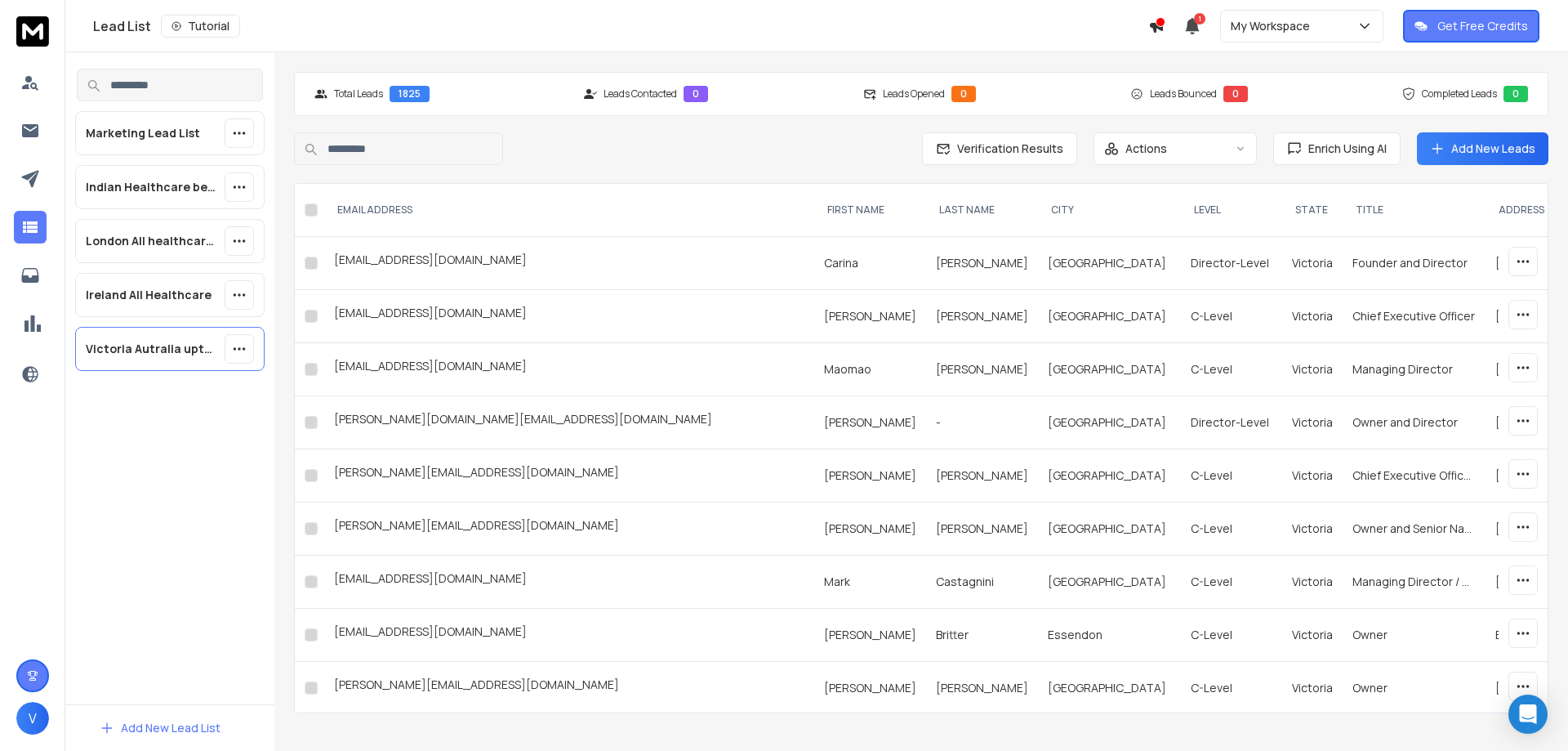
click at [685, 174] on div "Total Leads 1825 Leads Contacted 0 Leads Opened 0 Leads Bounced 0 Completed Lea…" at bounding box center [921, 115] width 1294 height 126
click at [125, 298] on p "Ireland All Healthcare" at bounding box center [148, 295] width 126 height 16
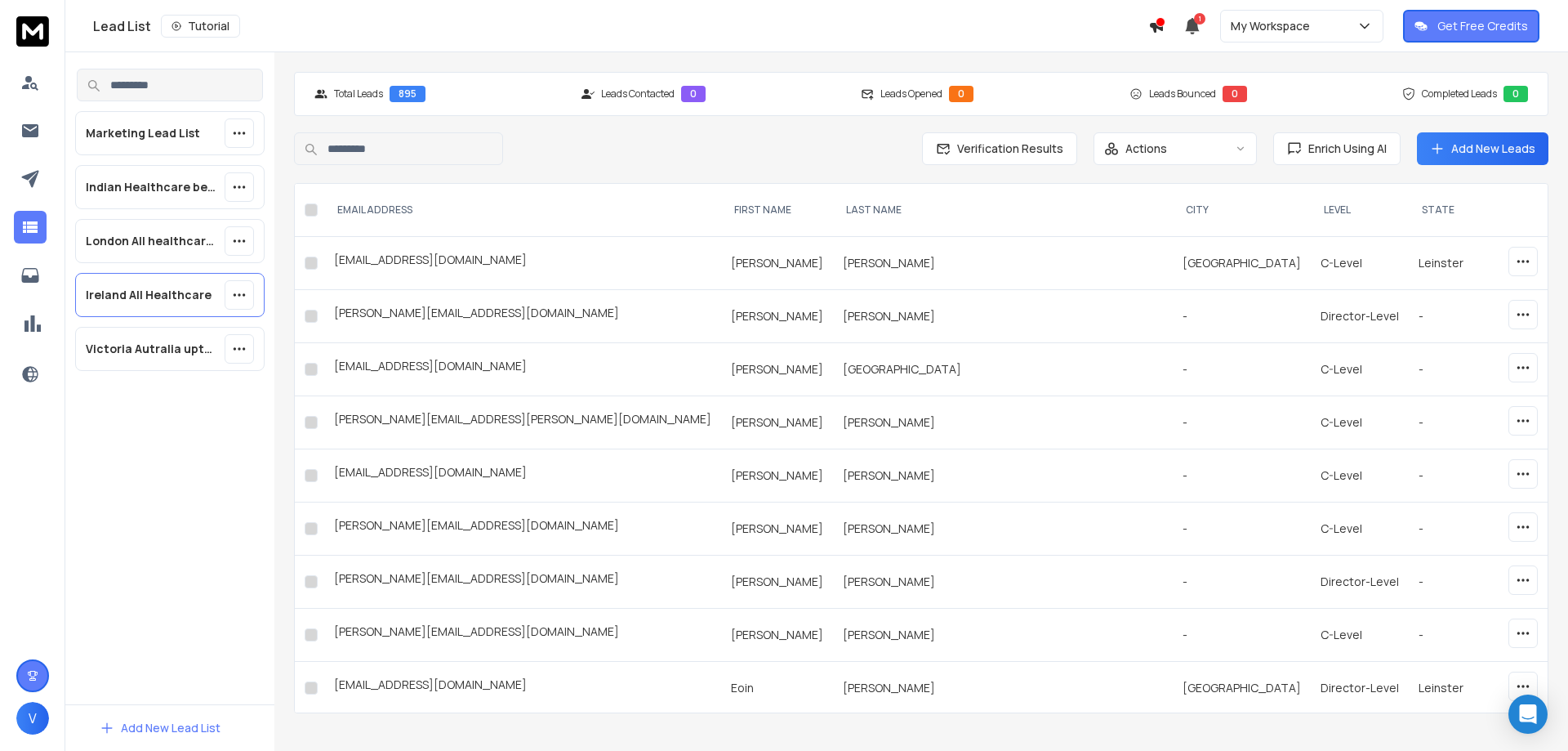
click at [162, 233] on p "London All healthcare under 25" at bounding box center [152, 241] width 132 height 16
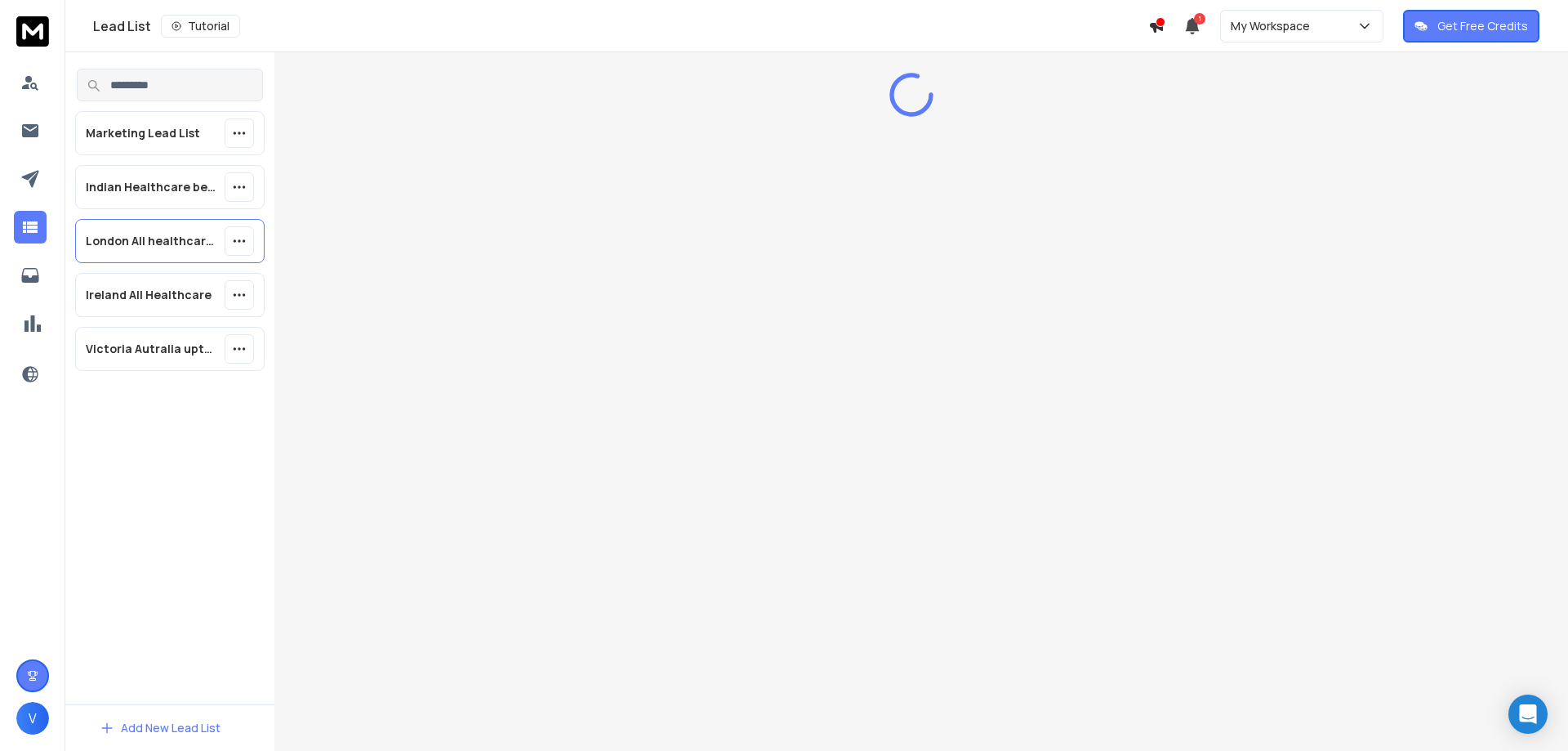
click at [154, 178] on div "Indian Healthcare below 25 all" at bounding box center [169, 187] width 189 height 44
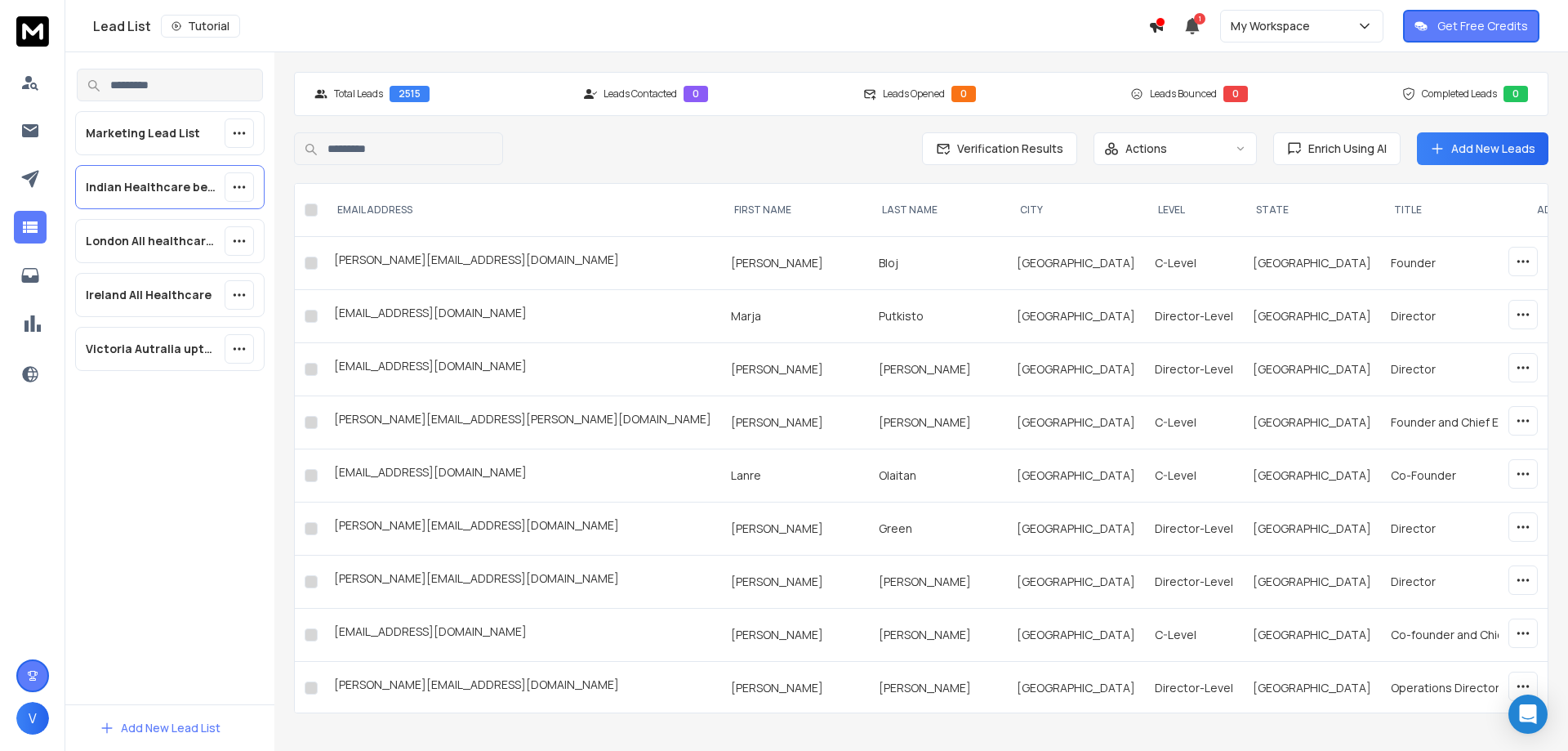
click at [151, 130] on p "Marketing Lead List" at bounding box center [143, 133] width 114 height 16
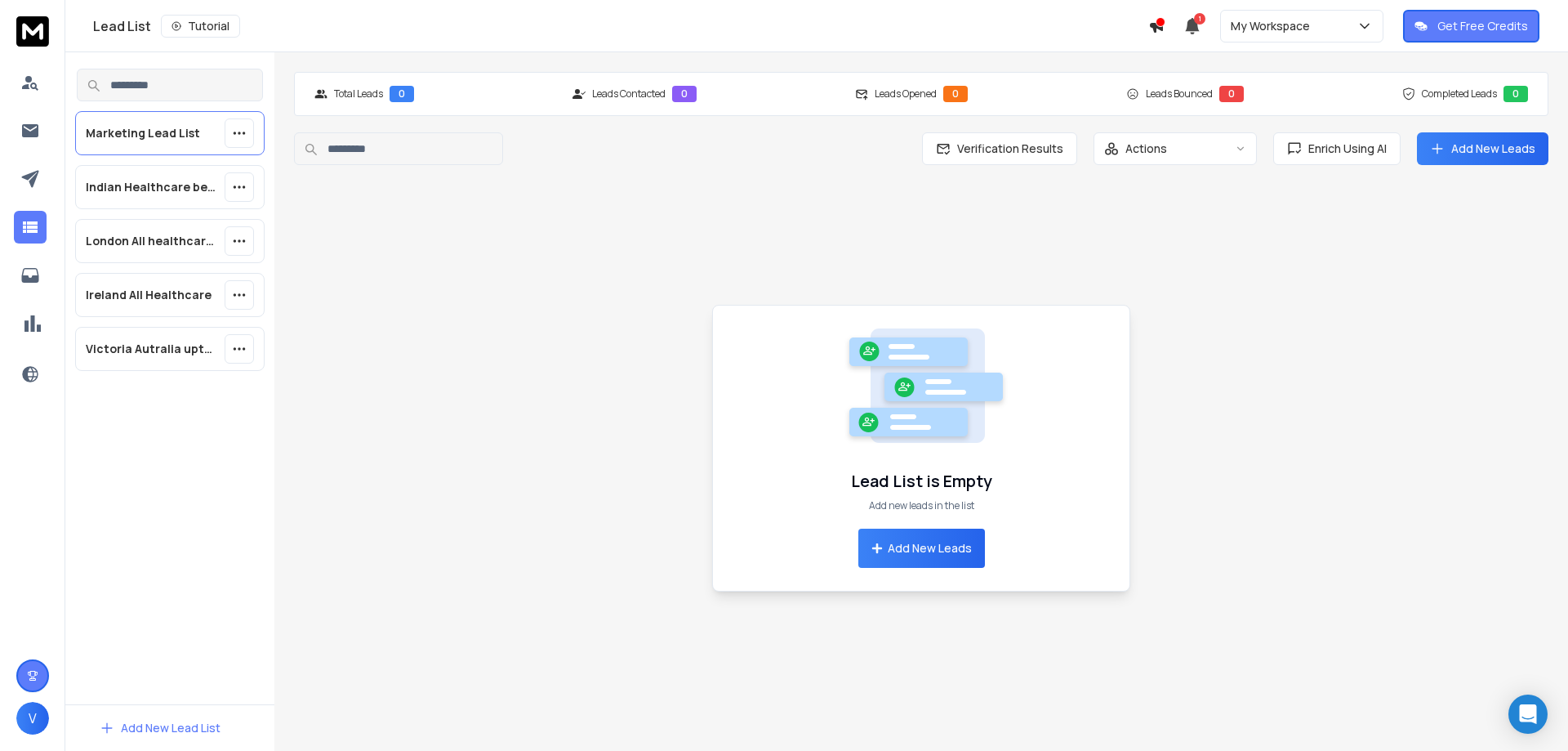
click at [556, 428] on div "Lead List is Empty Add new leads in the list Add New Leads" at bounding box center [921, 448] width 1254 height 287
